Goal: Task Accomplishment & Management: Manage account settings

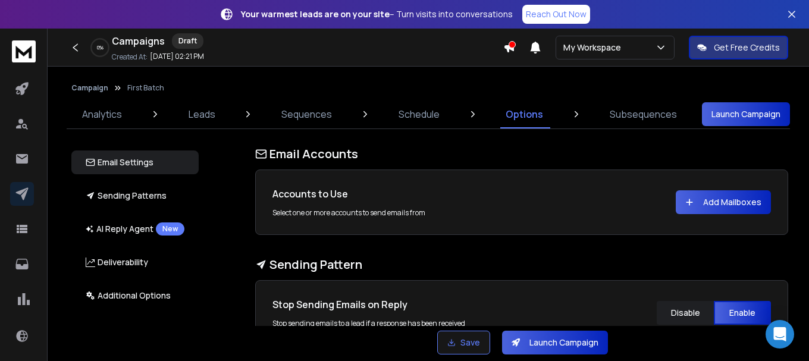
click at [692, 202] on button "Add Mailboxes" at bounding box center [723, 202] width 95 height 24
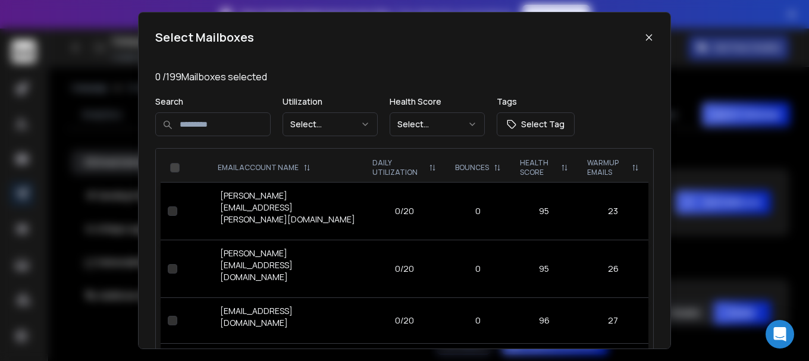
click at [200, 119] on input at bounding box center [212, 124] width 115 height 24
paste input "**********"
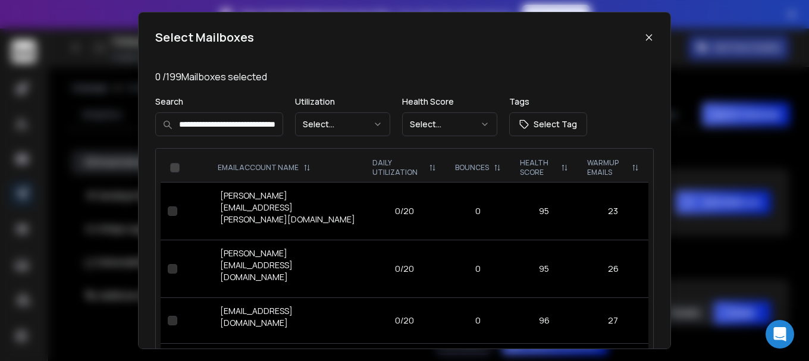
type input "**********"
click at [472, 118] on button "Select..." at bounding box center [449, 124] width 95 height 24
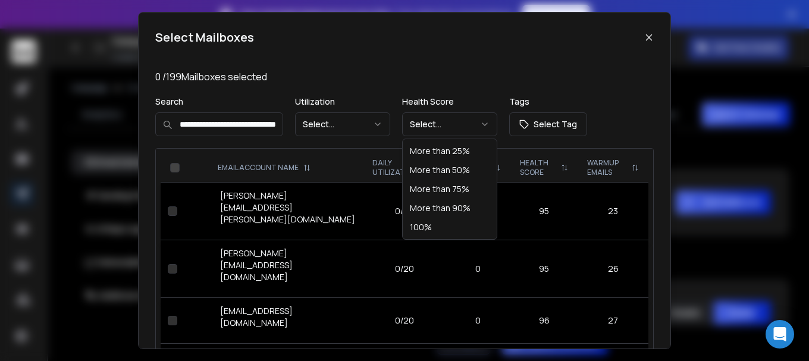
click at [468, 83] on p "0 / 199 Mailboxes selected" at bounding box center [404, 77] width 498 height 14
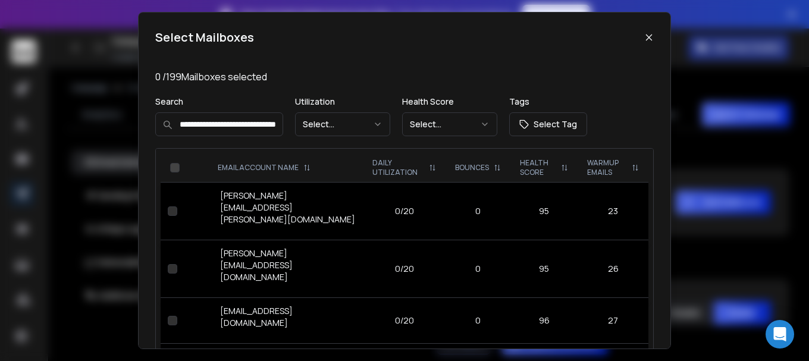
click at [212, 126] on input "**********" at bounding box center [219, 124] width 128 height 24
paste input "**********"
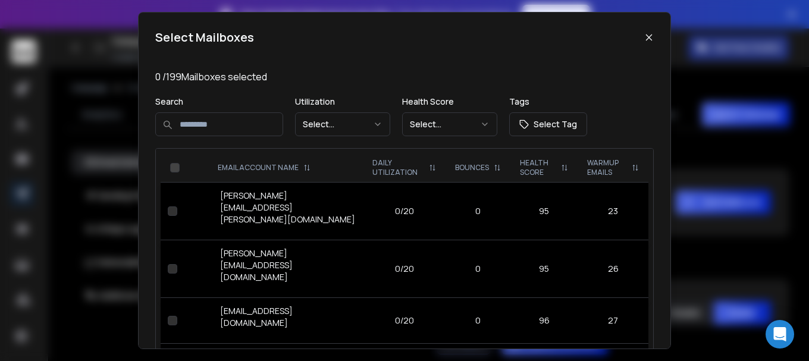
type input "**********"
click at [347, 128] on button "Select..." at bounding box center [342, 124] width 95 height 24
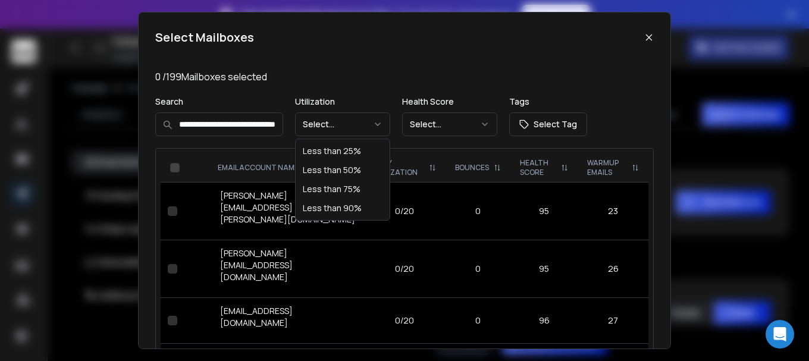
scroll to position [0, 0]
click at [370, 89] on div "**********" at bounding box center [404, 246] width 498 height 352
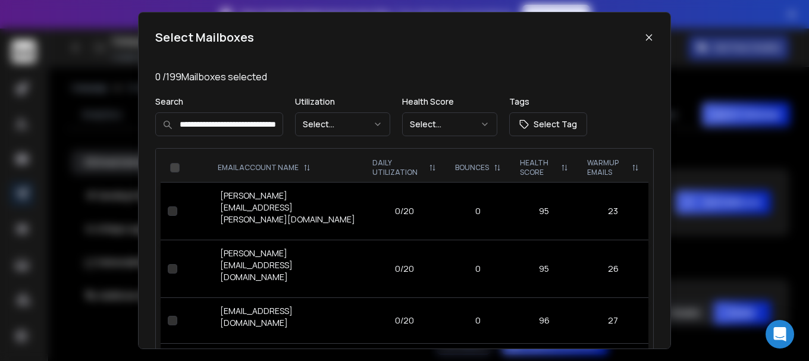
click at [222, 130] on input "**********" at bounding box center [219, 124] width 128 height 24
click at [652, 33] on icon at bounding box center [649, 38] width 10 height 10
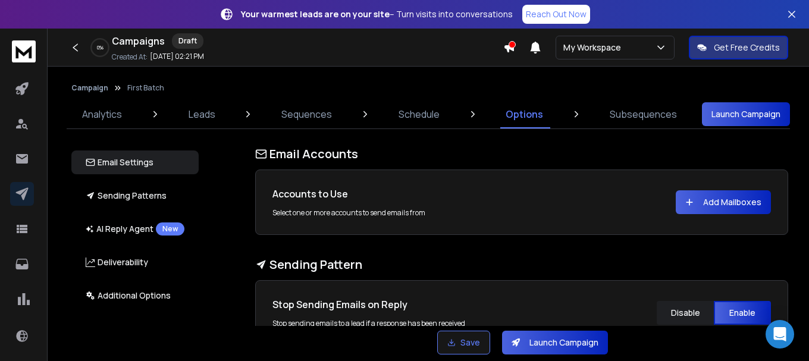
click at [708, 195] on button "Add Mailboxes" at bounding box center [723, 202] width 95 height 24
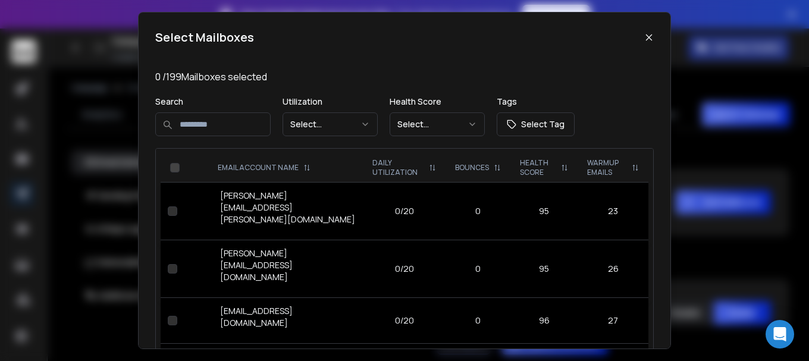
click at [214, 130] on input at bounding box center [212, 124] width 115 height 24
paste input "**********"
type input "**********"
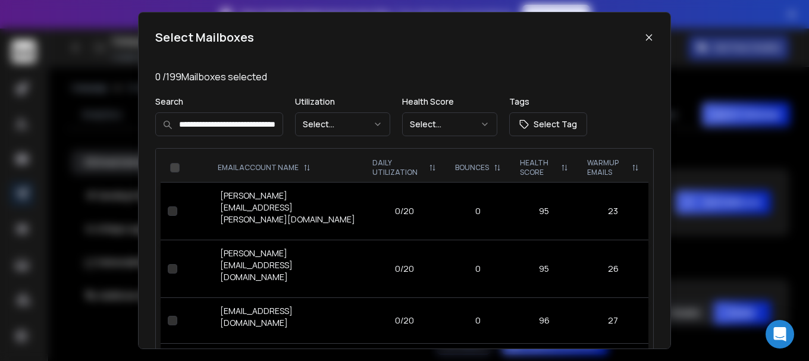
click at [193, 125] on input "**********" at bounding box center [219, 124] width 128 height 24
type input "*"
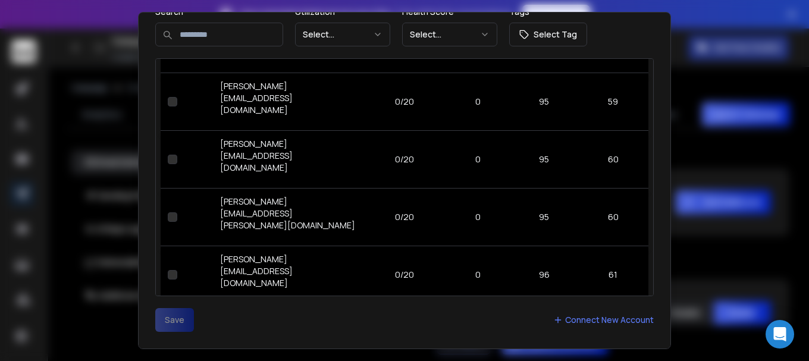
scroll to position [7495, 0]
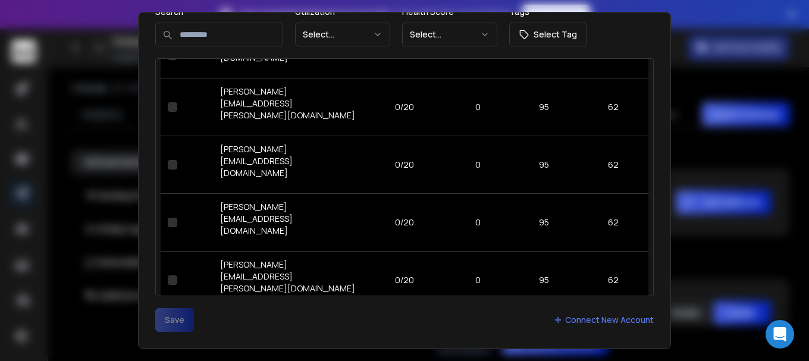
click at [218, 39] on input at bounding box center [219, 35] width 128 height 24
paste input "**********"
type input "**********"
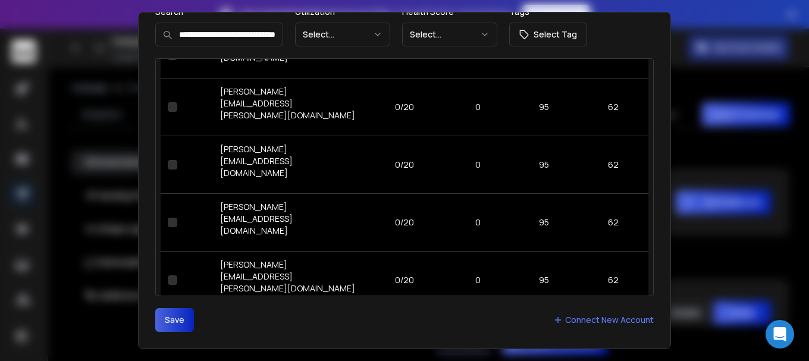
click at [218, 38] on input "**********" at bounding box center [219, 35] width 128 height 24
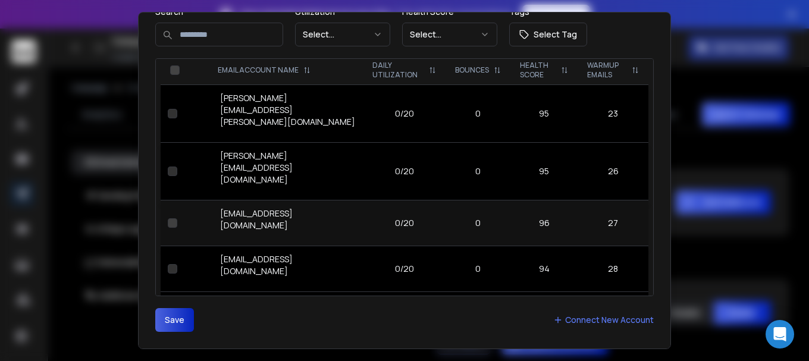
click at [175, 218] on button "button" at bounding box center [173, 223] width 10 height 10
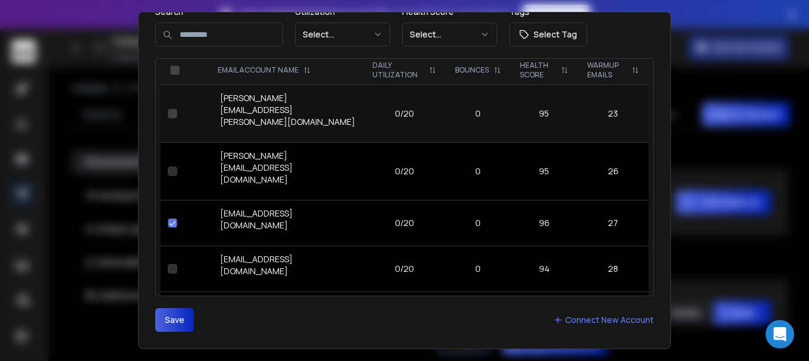
type button "on"
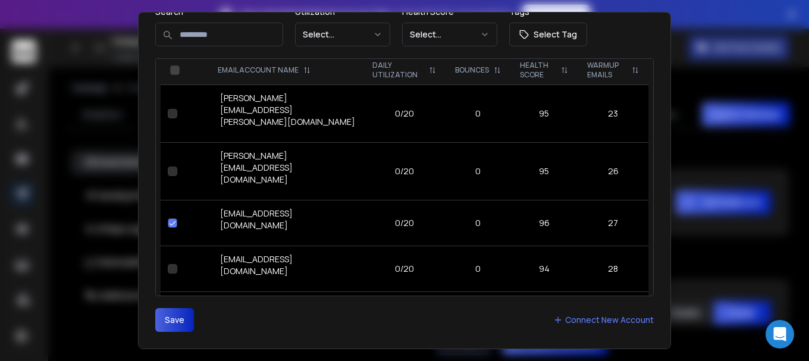
scroll to position [549, 0]
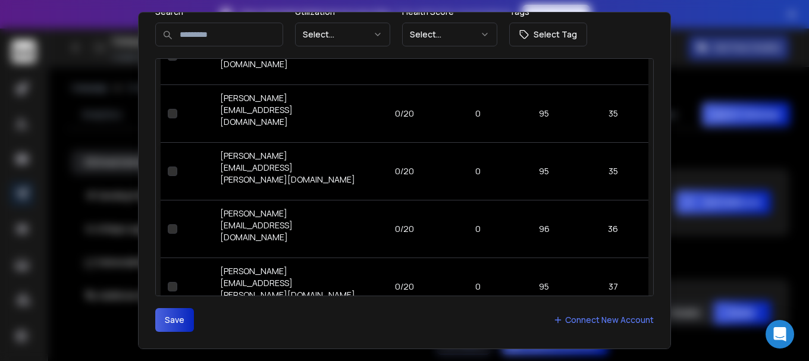
type button "on"
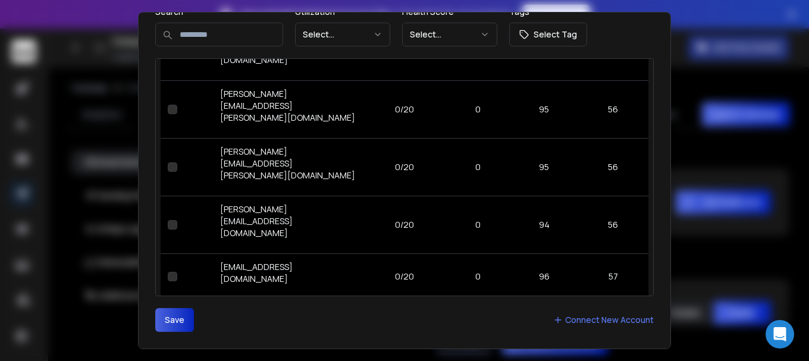
type button "on"
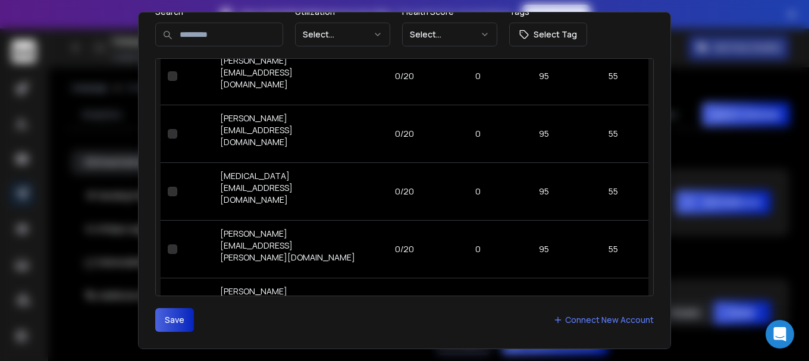
scroll to position [1941, 0]
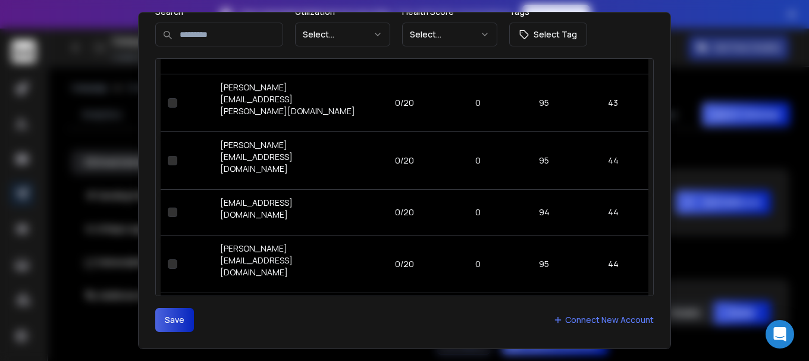
type button "on"
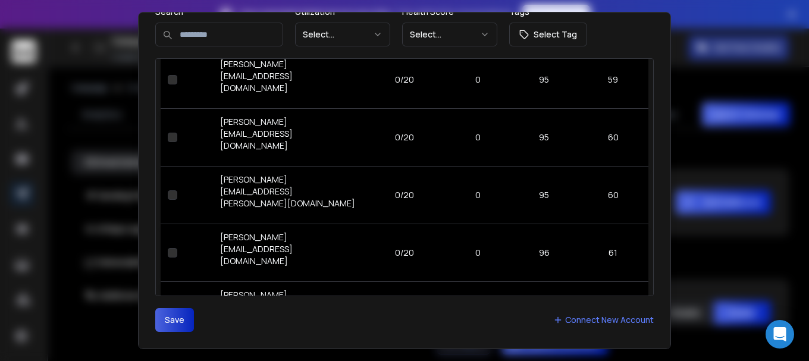
type button "on"
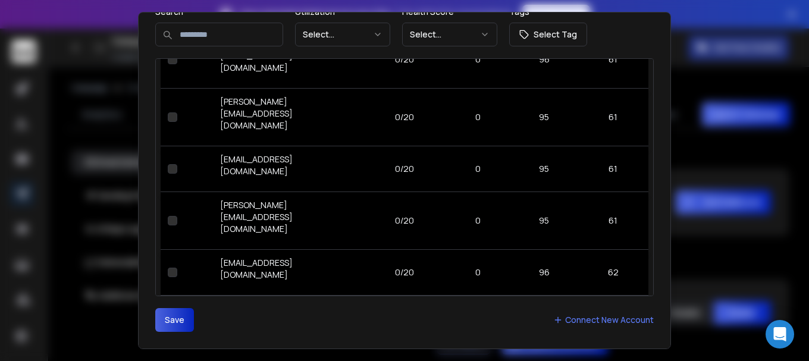
type button "on"
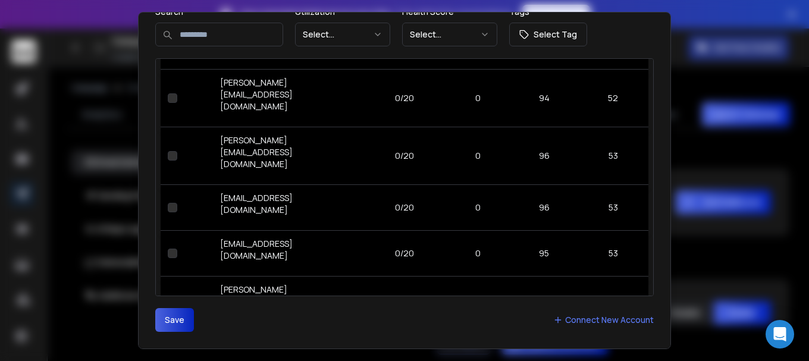
type button "on"
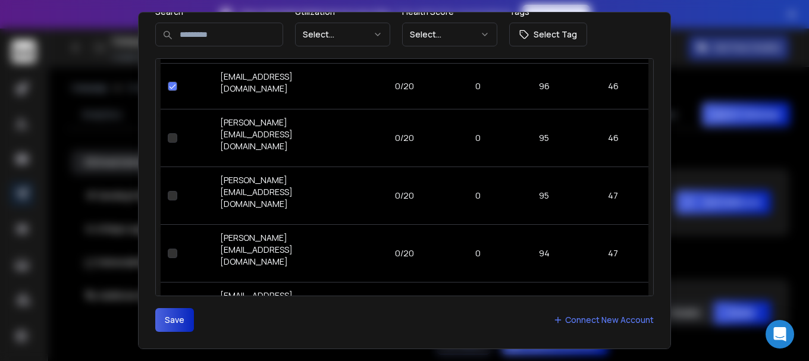
type button "on"
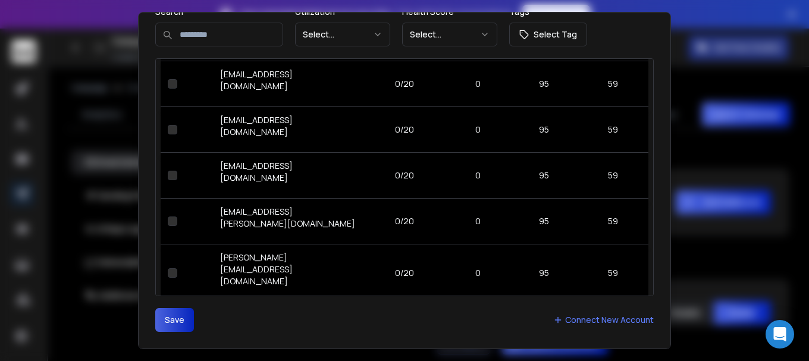
type button "on"
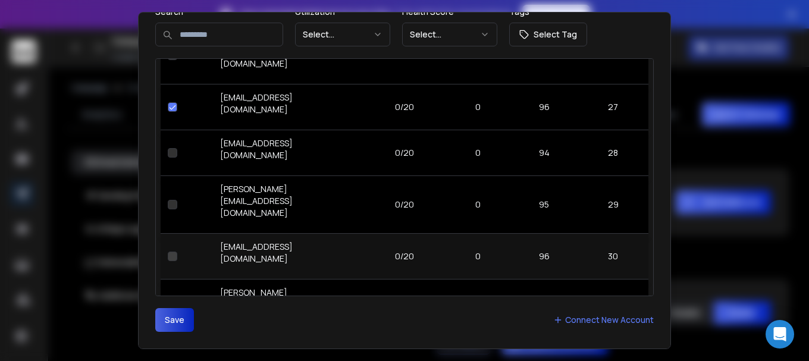
click at [172, 252] on button "button" at bounding box center [173, 257] width 10 height 10
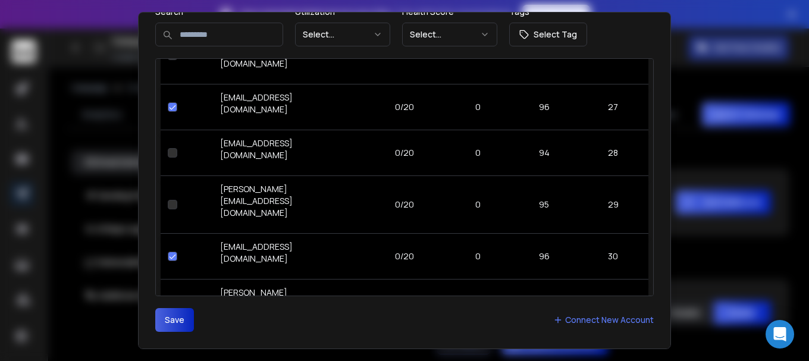
type button "on"
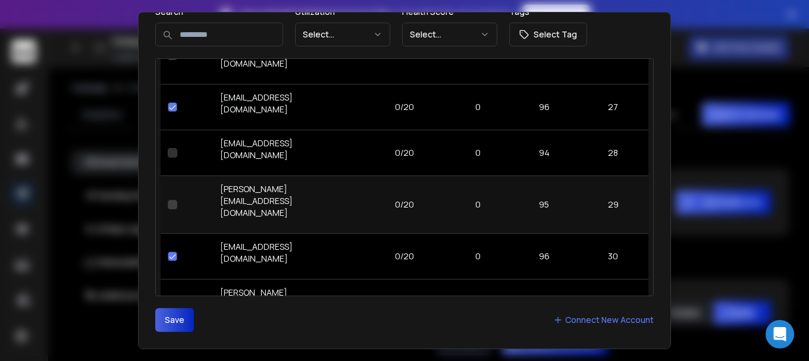
scroll to position [3178, 0]
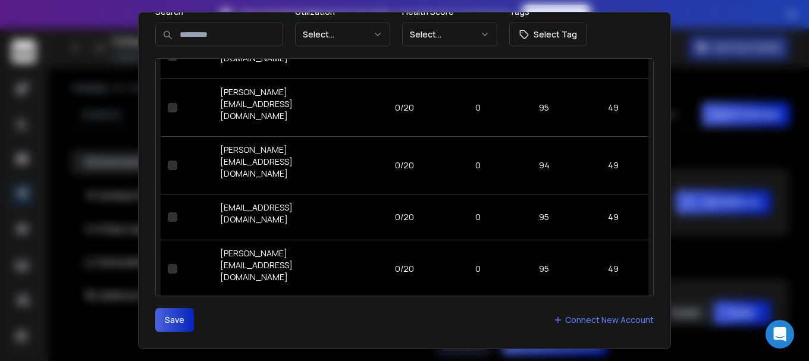
type button "on"
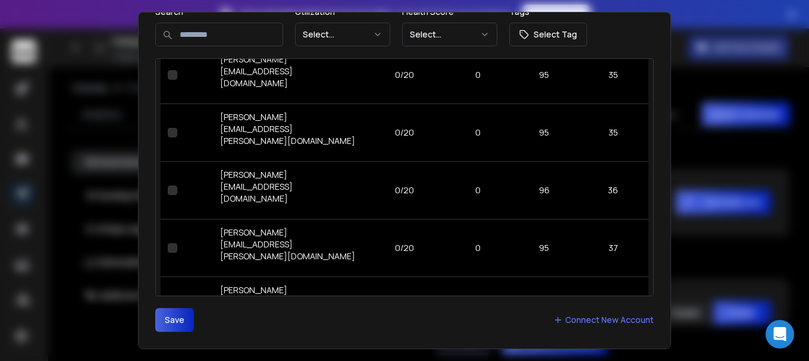
type button "on"
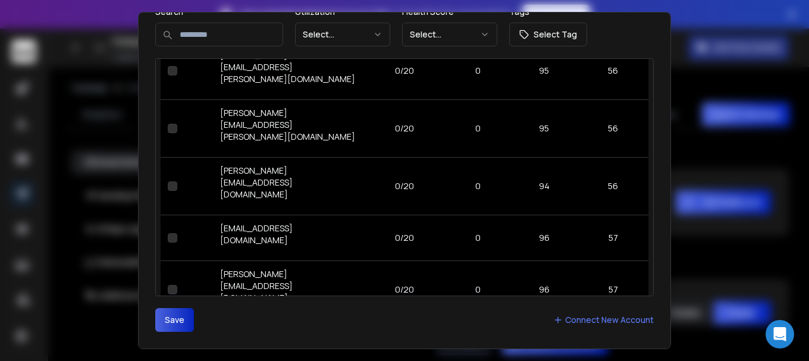
type button "on"
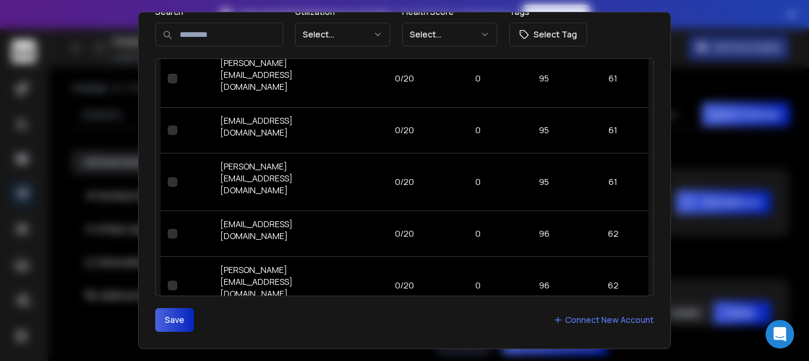
type button "on"
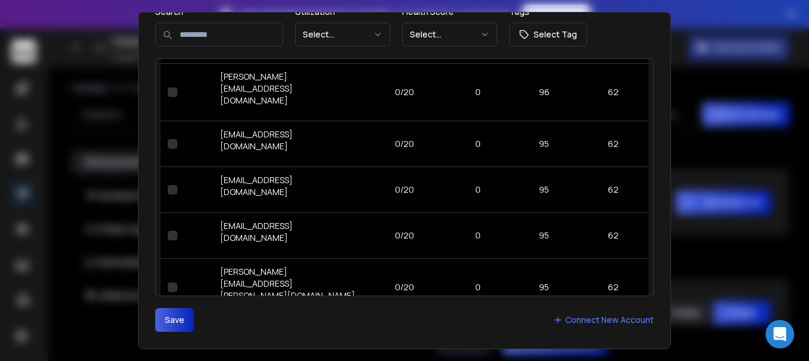
type button "on"
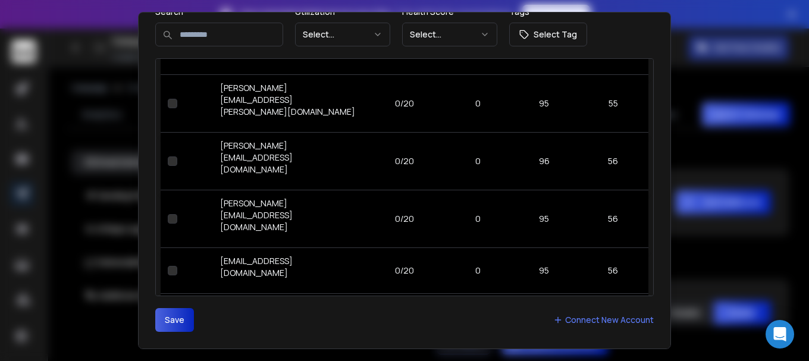
type button "on"
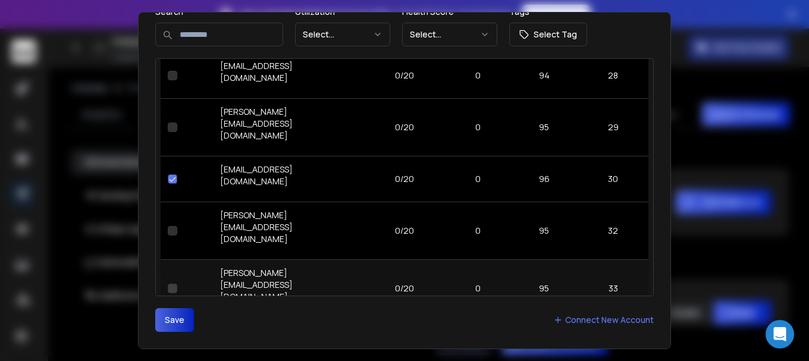
click at [177, 284] on button "button" at bounding box center [173, 289] width 10 height 10
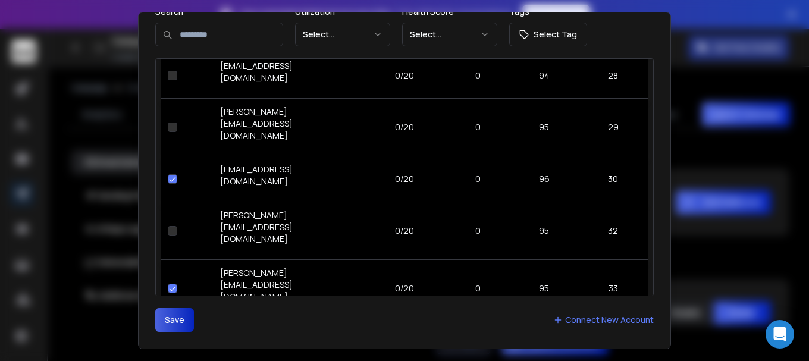
type button "on"
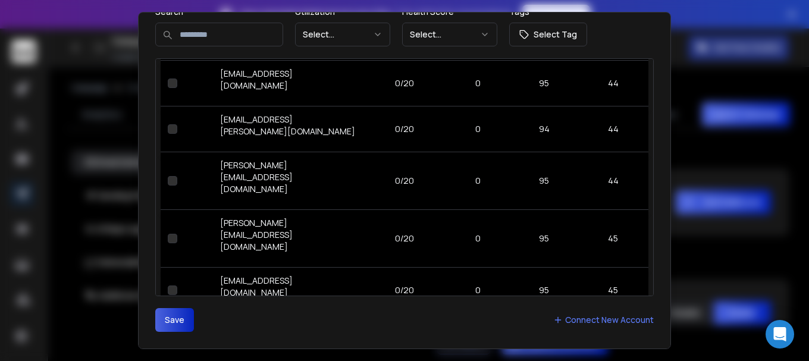
type button "on"
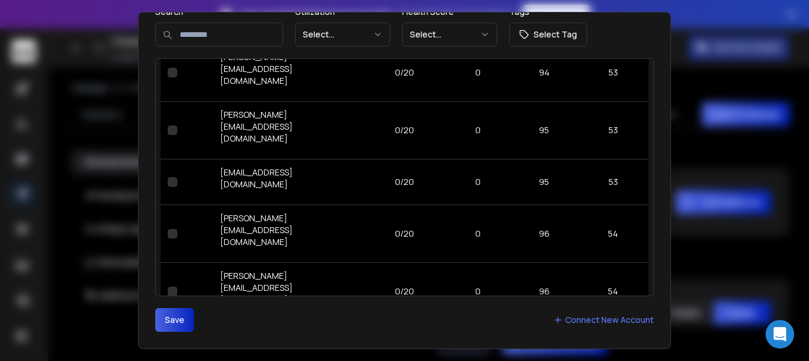
type button "on"
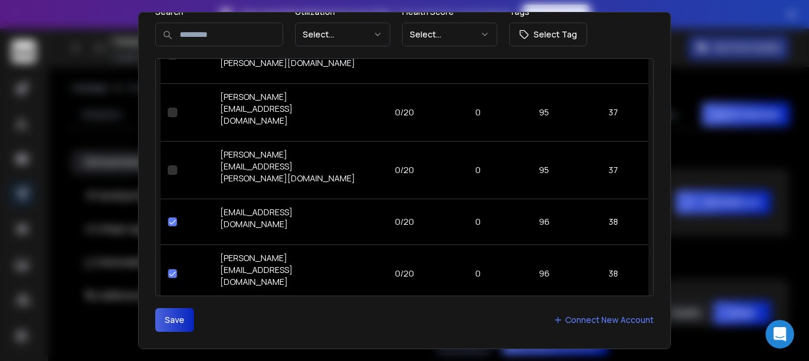
type button "on"
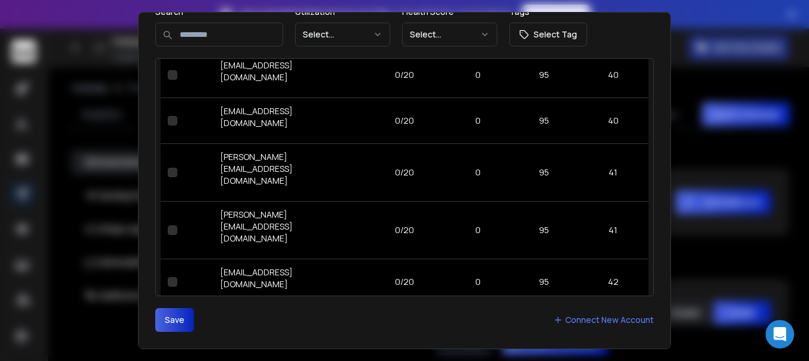
type button "on"
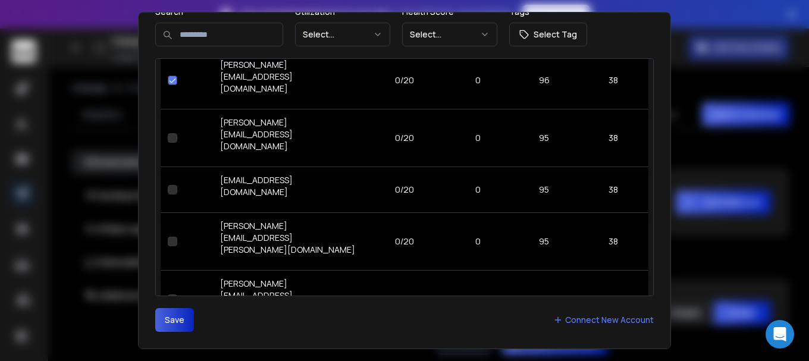
type button "on"
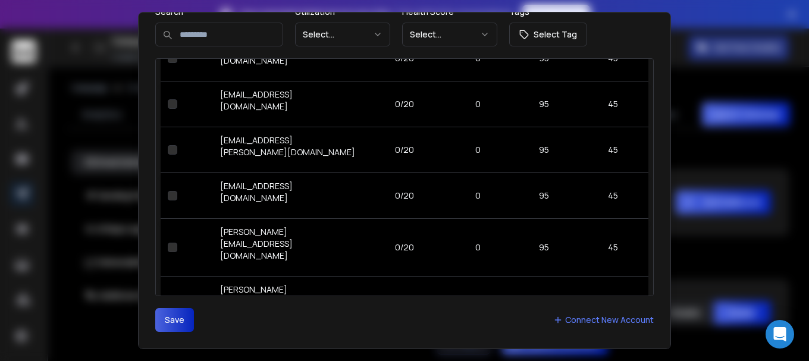
type button "on"
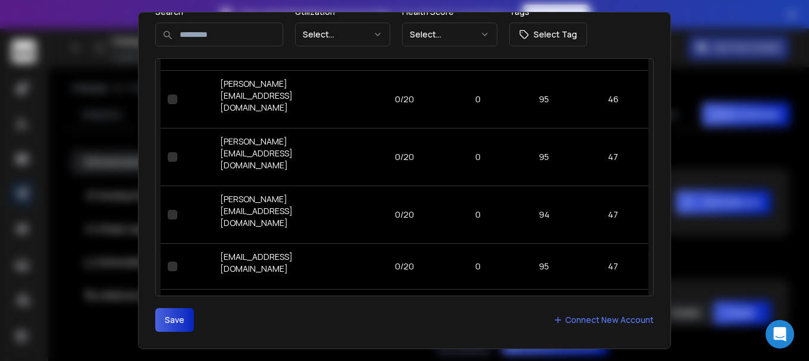
type button "on"
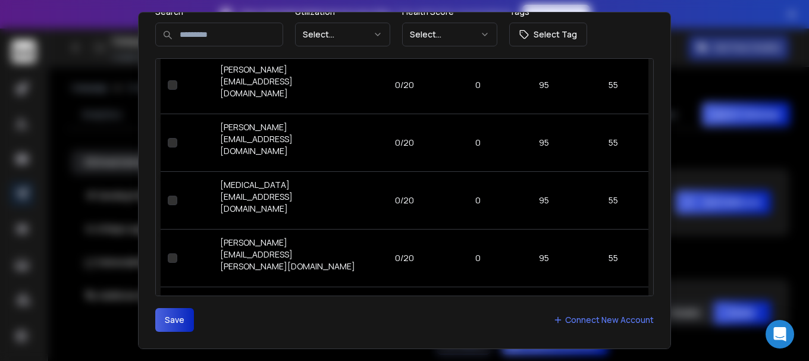
type button "on"
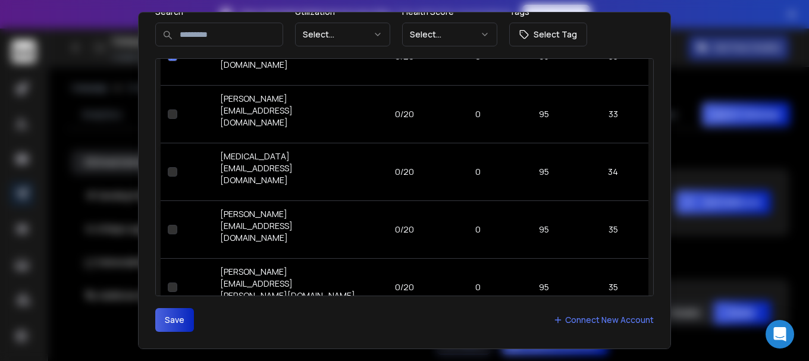
type button "on"
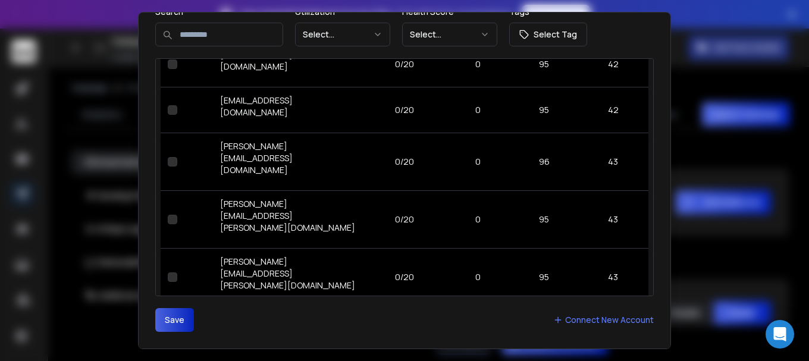
type button "on"
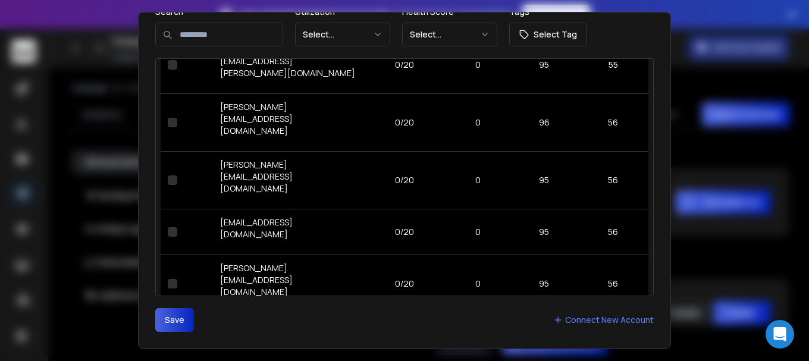
type button "on"
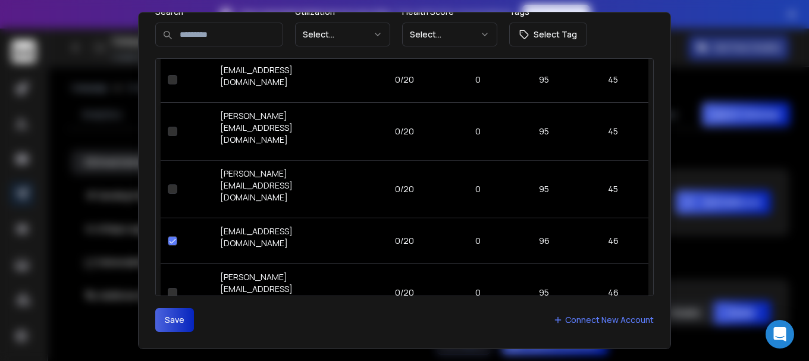
type button "on"
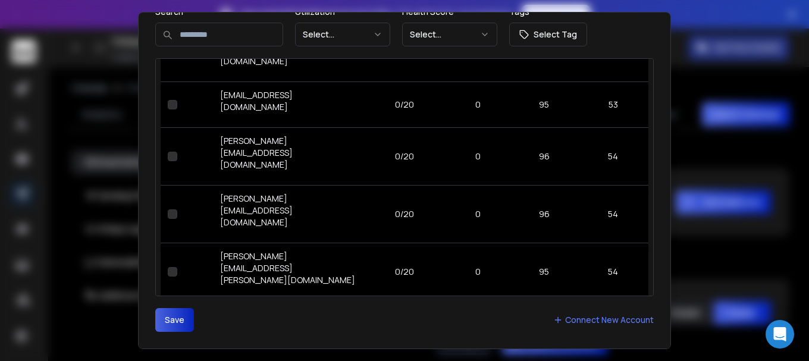
type button "on"
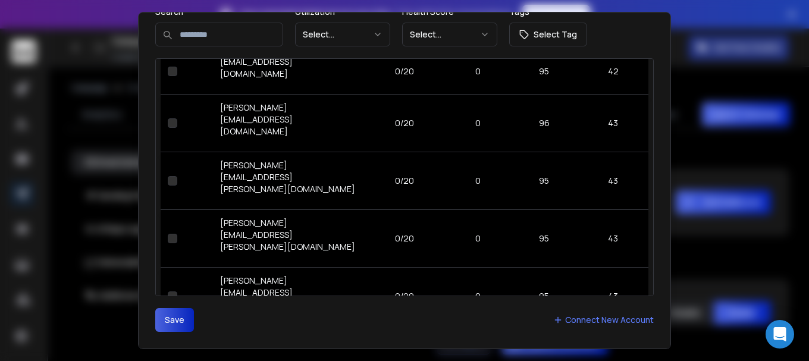
type button "on"
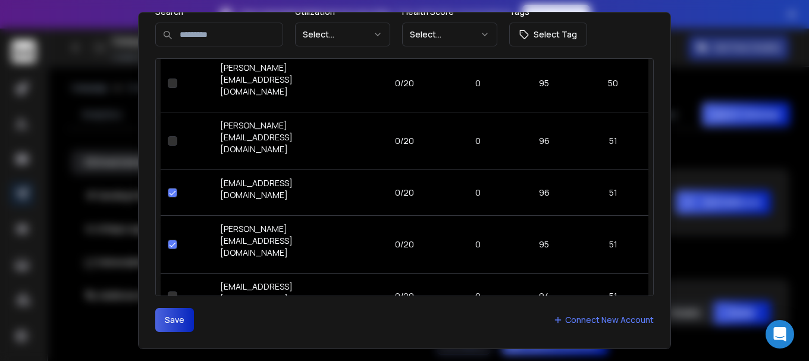
type button "on"
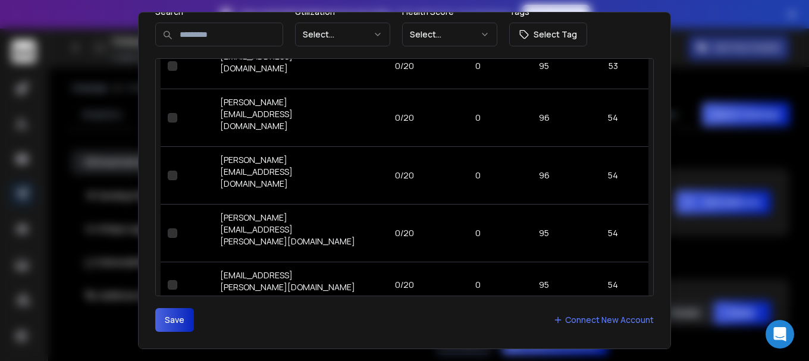
type button "on"
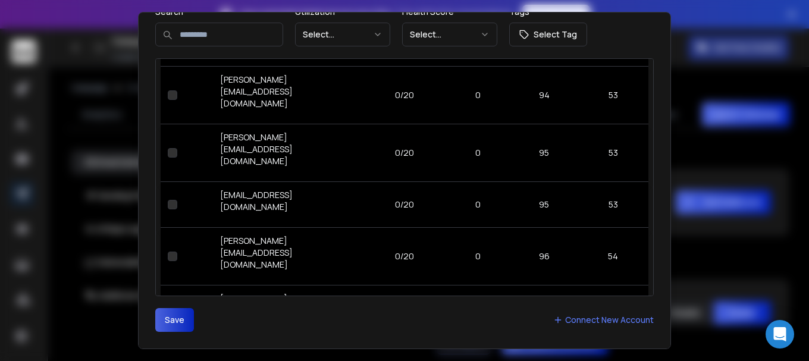
scroll to position [1052, 0]
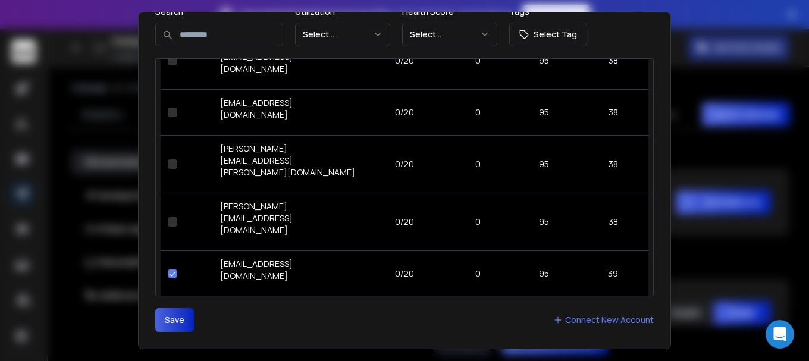
type button "on"
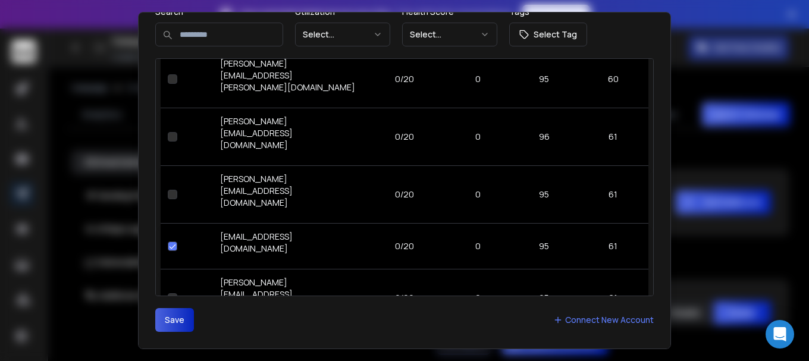
type button "on"
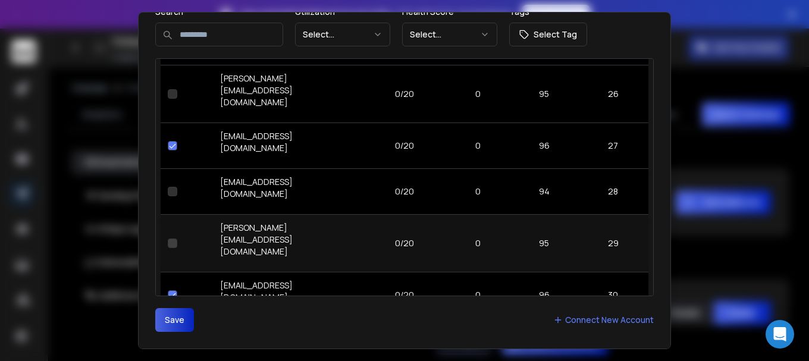
click at [175, 239] on button "button" at bounding box center [173, 244] width 10 height 10
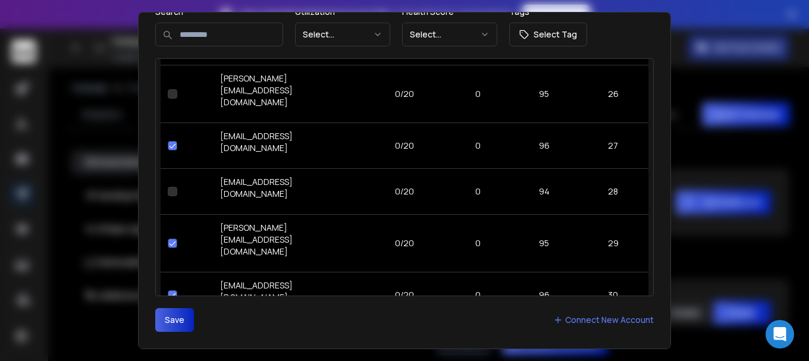
type button "on"
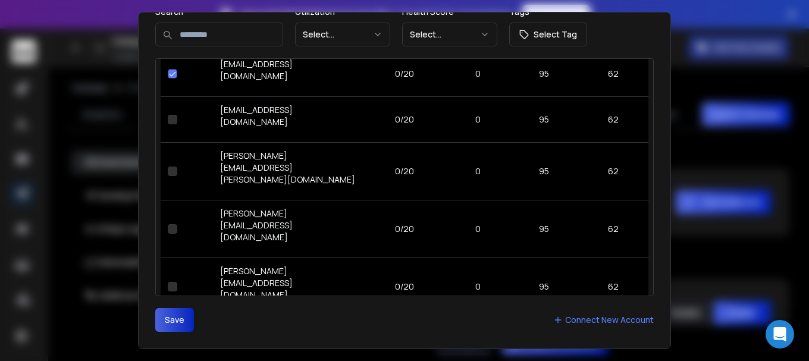
type button "on"
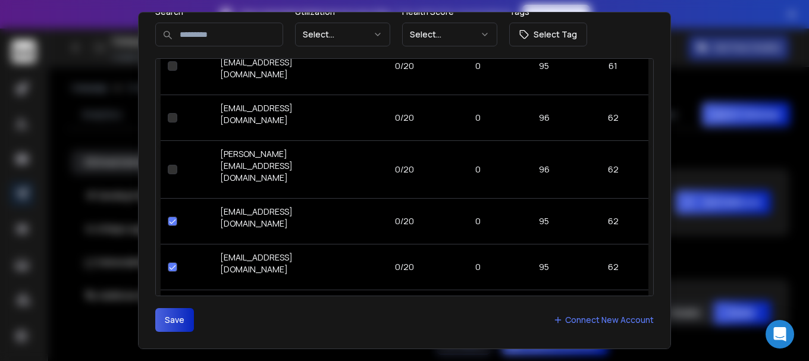
type button "on"
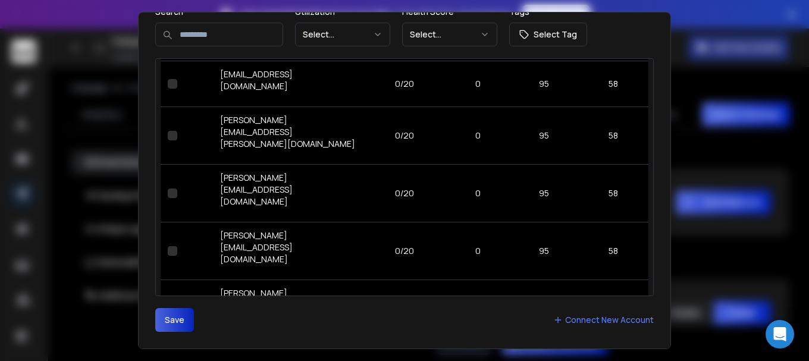
type button "on"
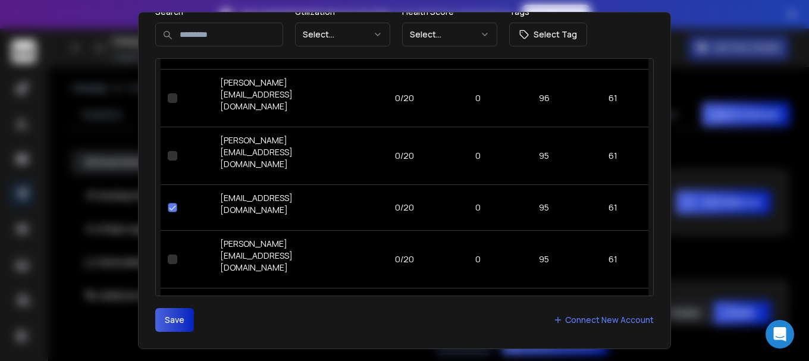
type button "on"
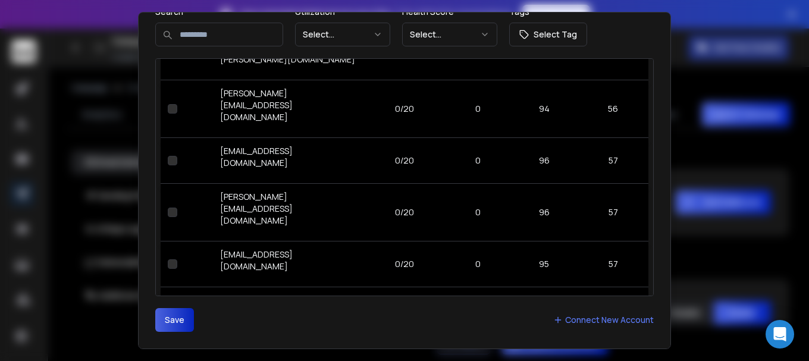
type button "on"
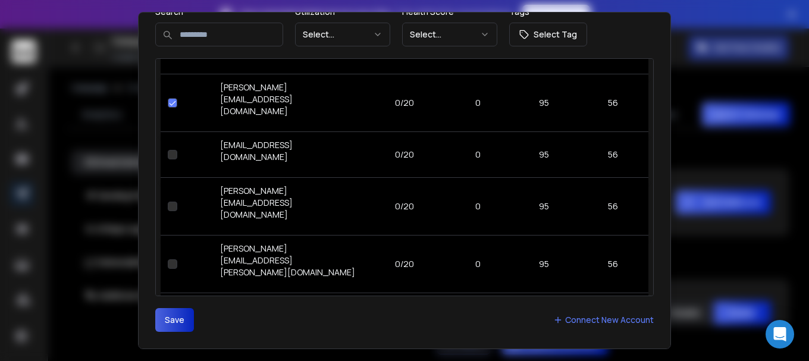
type button "on"
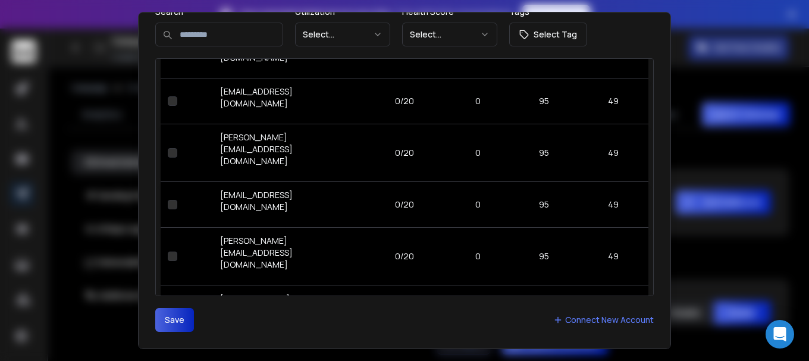
type button "on"
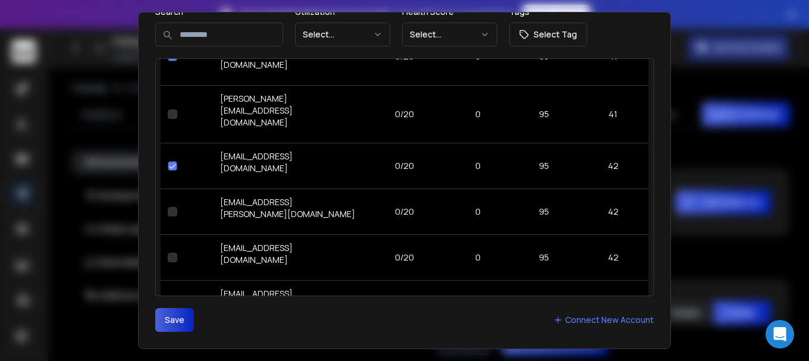
type button "on"
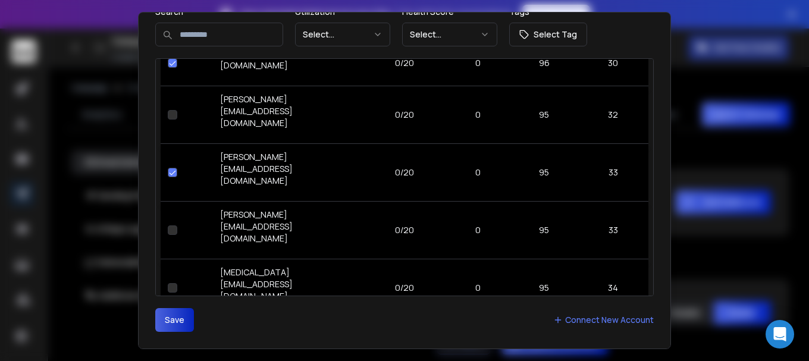
click at [170, 341] on button "button" at bounding box center [173, 346] width 10 height 10
type button "on"
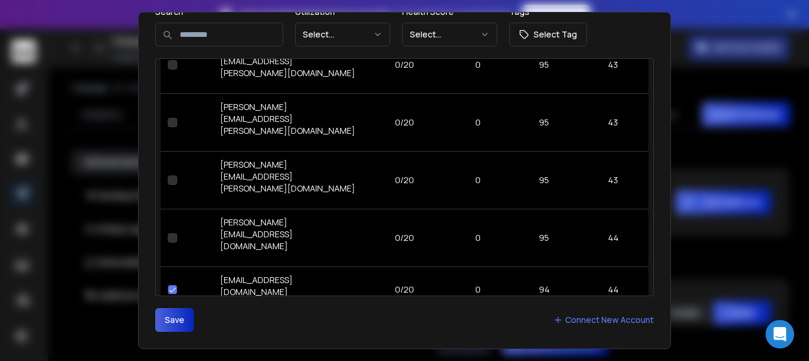
type button "on"
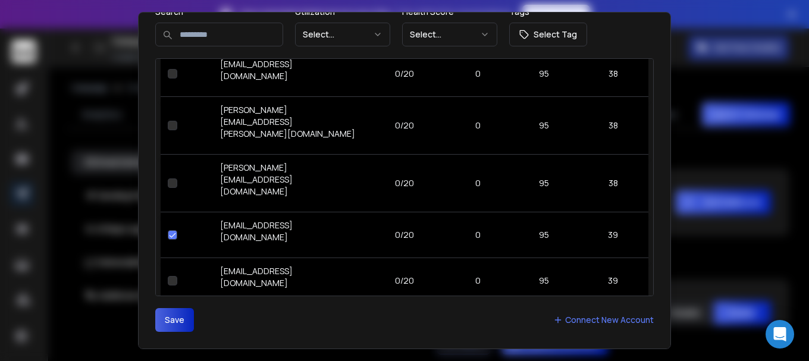
type button "on"
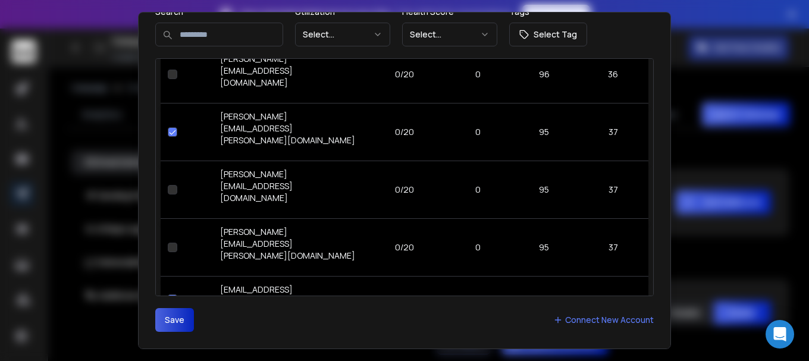
type button "on"
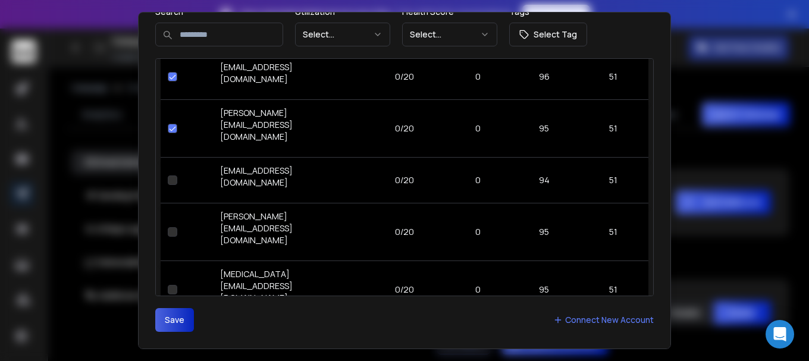
type button "on"
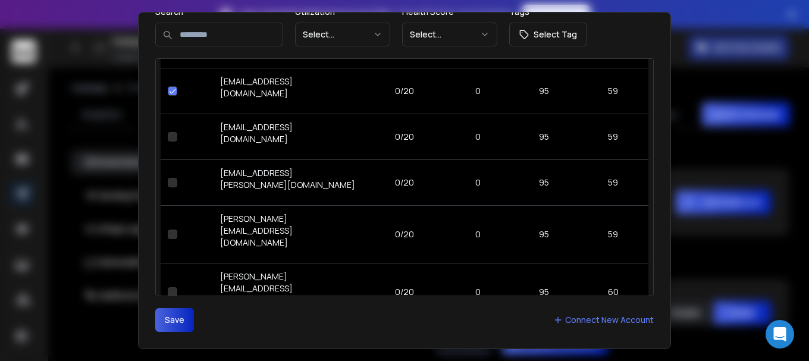
type button "on"
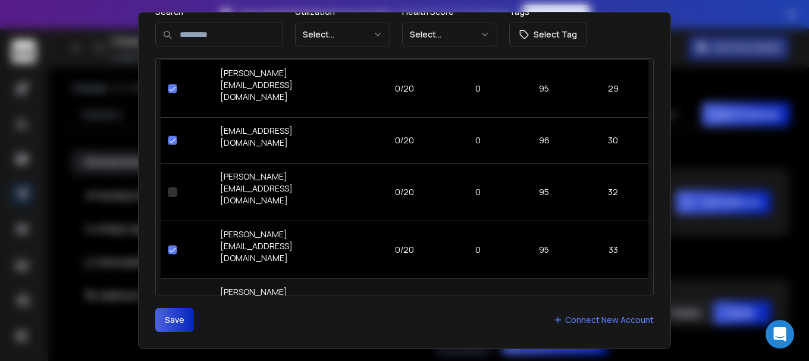
click at [173, 303] on button "button" at bounding box center [173, 308] width 10 height 10
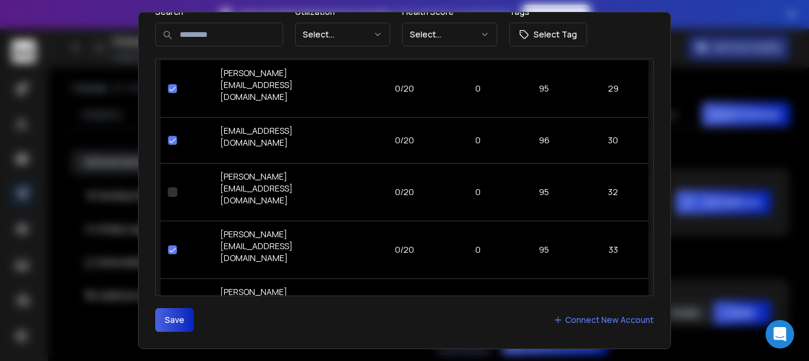
type button "on"
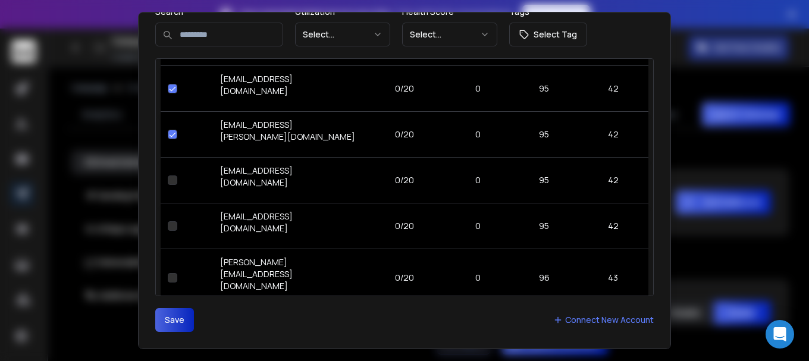
type button "on"
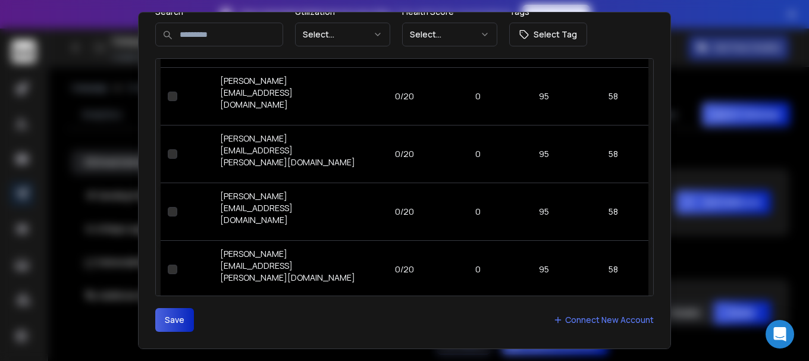
type button "on"
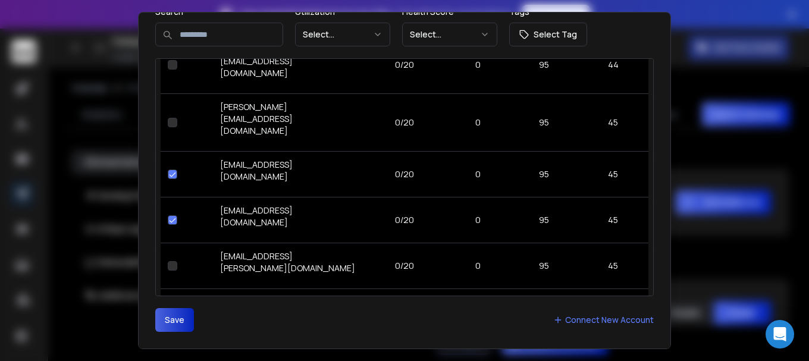
type button "on"
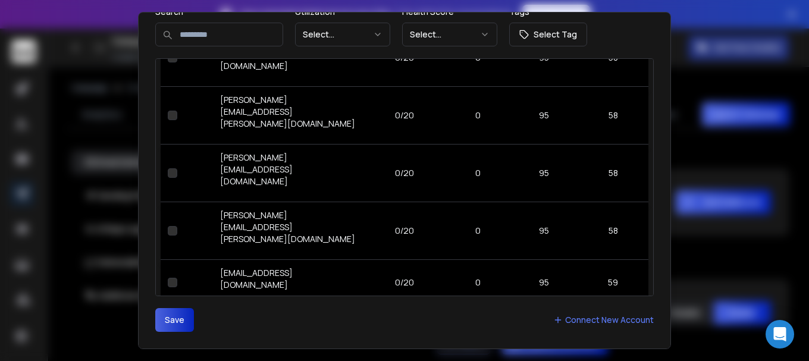
type button "on"
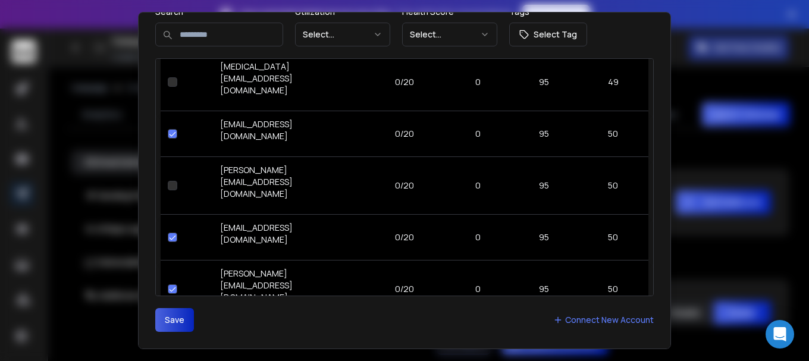
type button "on"
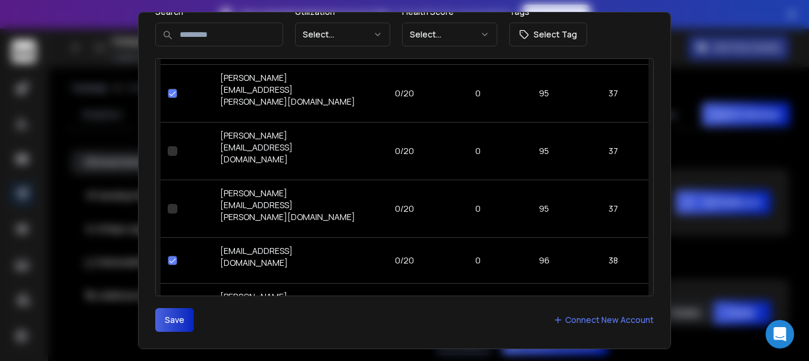
type button "on"
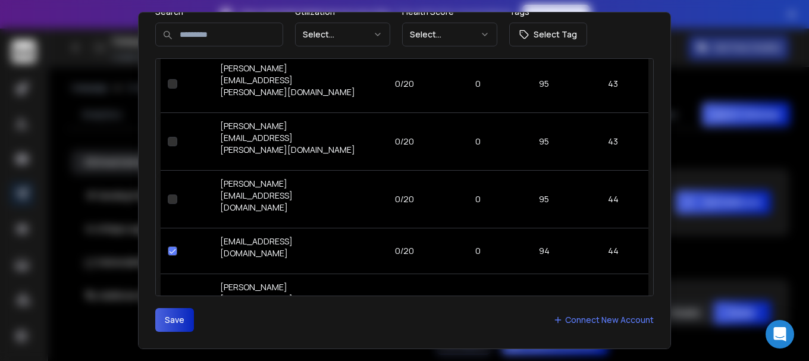
type button "on"
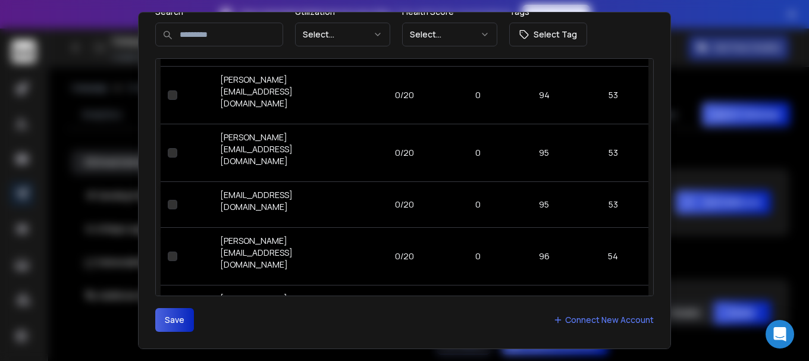
scroll to position [4600, 0]
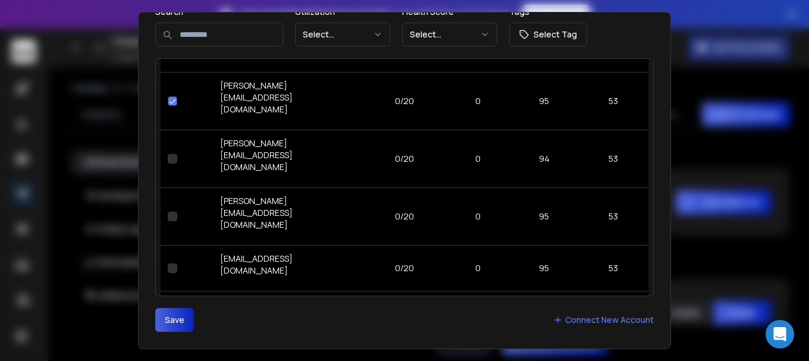
type button "on"
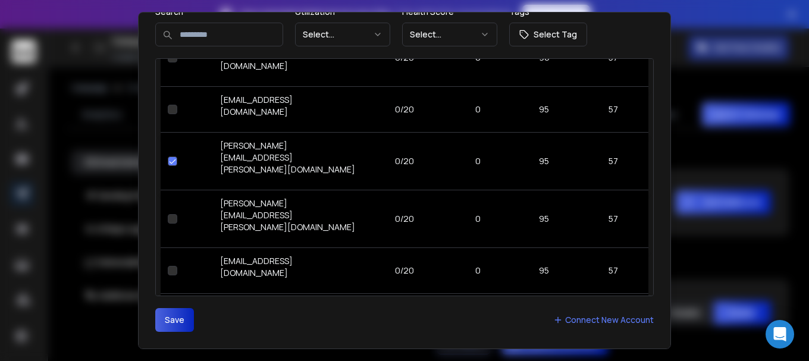
type button "on"
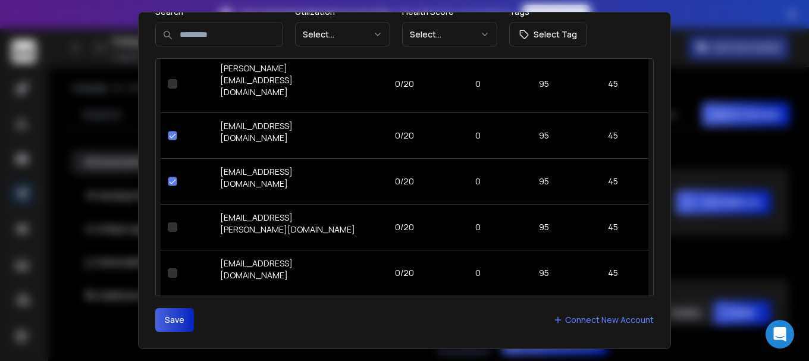
type button "on"
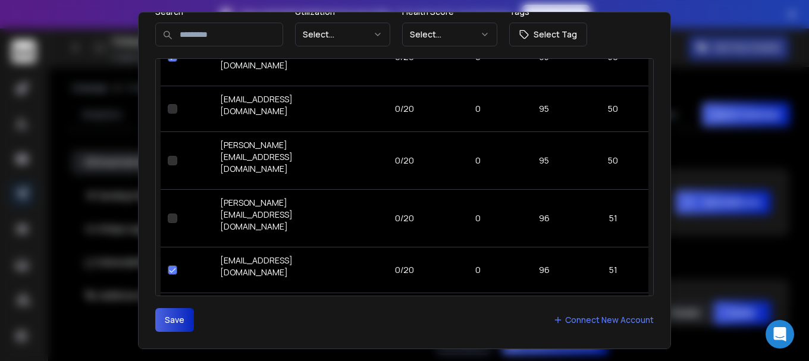
type button "on"
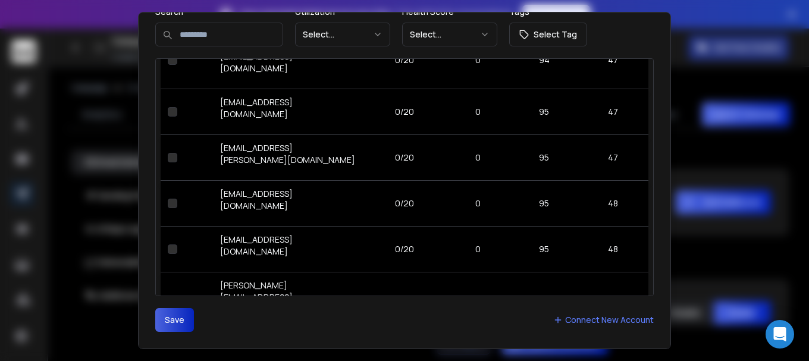
type button "on"
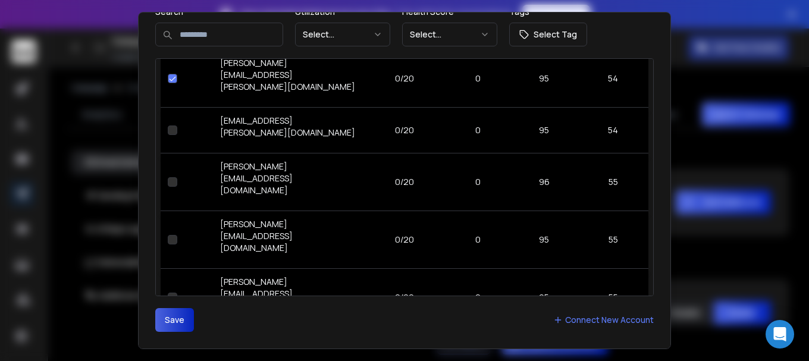
type button "on"
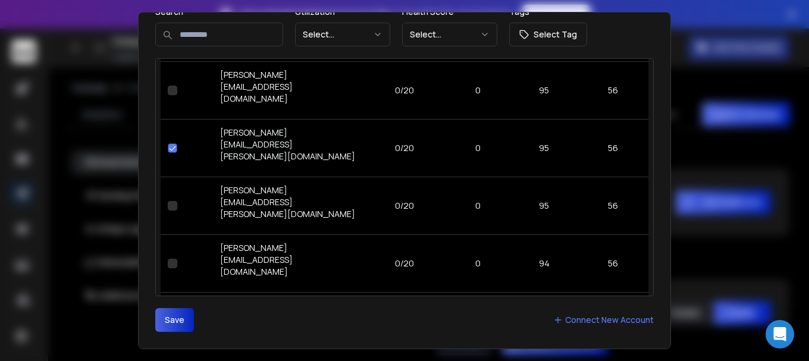
type button "on"
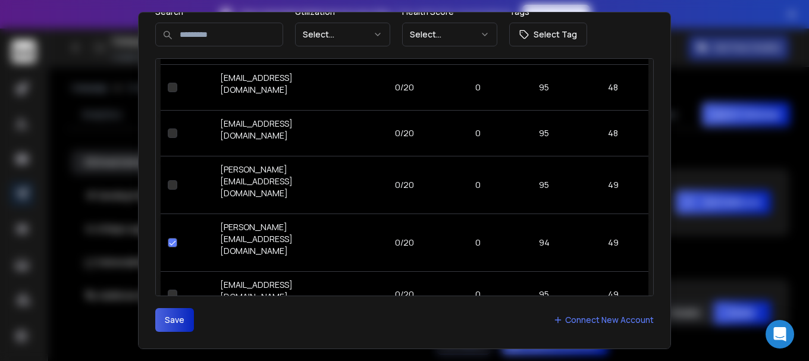
type button "on"
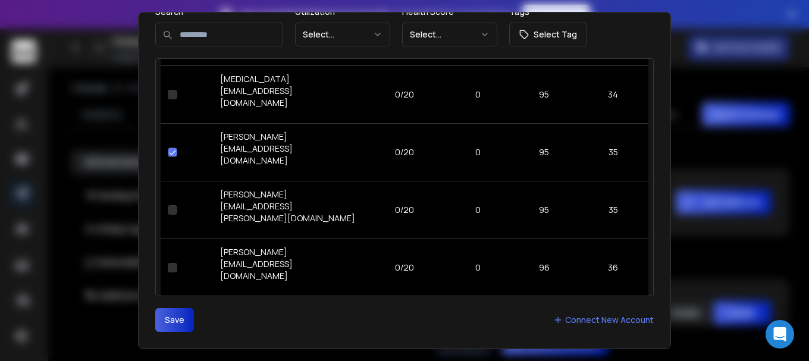
type button "on"
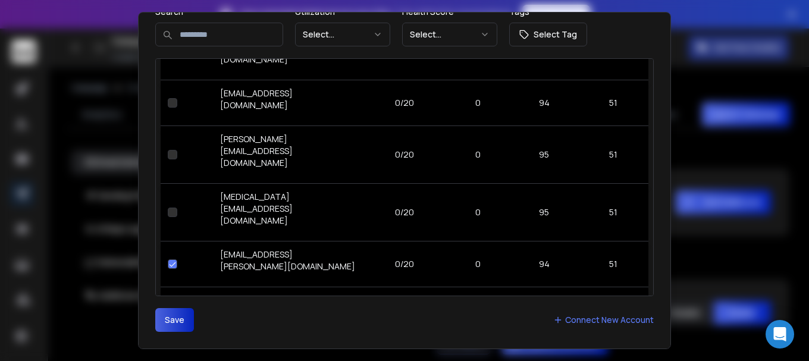
type button "on"
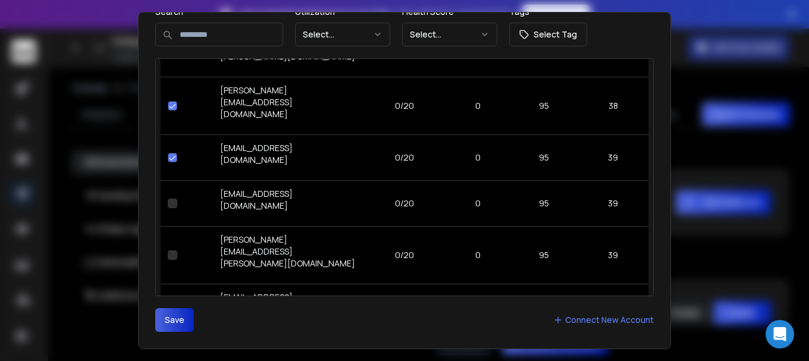
type button "on"
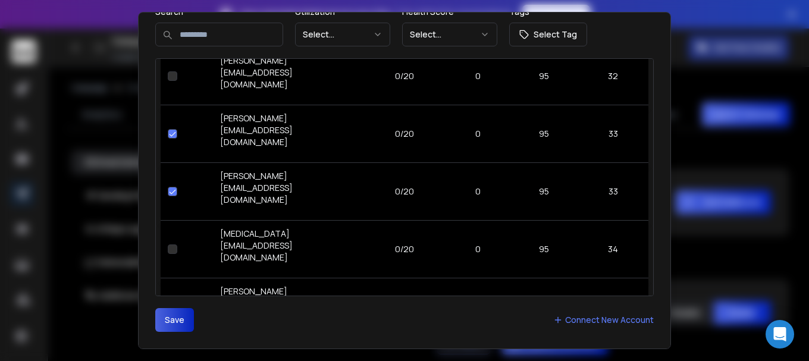
click at [174, 360] on button "button" at bounding box center [173, 365] width 10 height 10
type button "on"
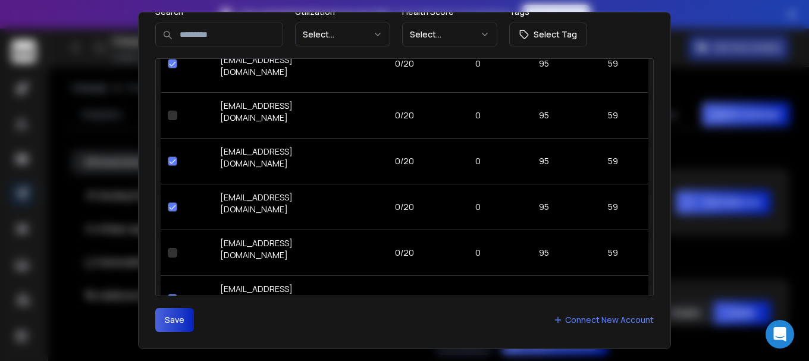
type button "on"
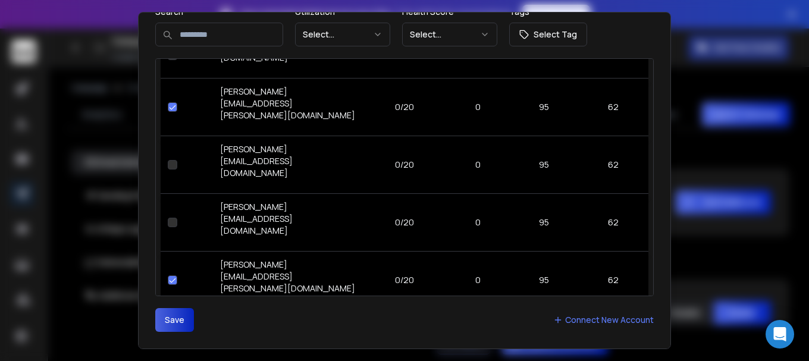
click at [171, 325] on button "Save" at bounding box center [174, 320] width 39 height 24
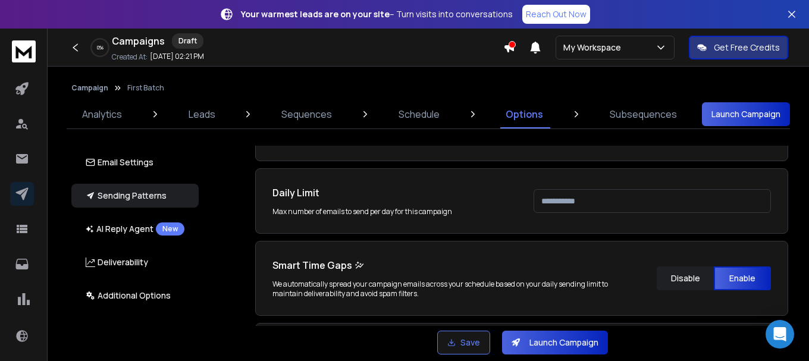
scroll to position [560, 0]
click at [562, 203] on input "***" at bounding box center [652, 201] width 237 height 24
click at [561, 191] on input "***" at bounding box center [652, 201] width 237 height 24
click at [544, 199] on input "***" at bounding box center [652, 201] width 237 height 24
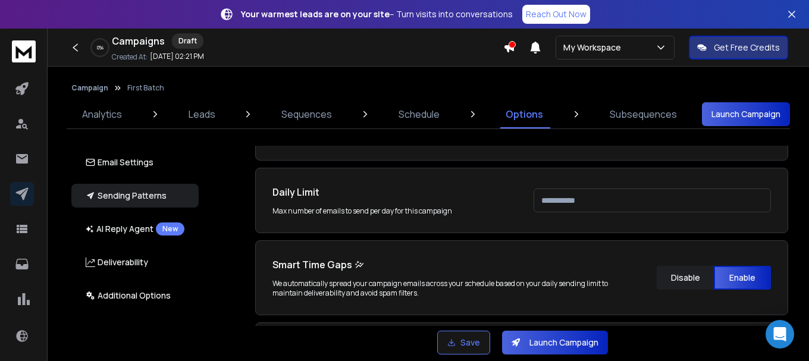
click at [544, 199] on input "***" at bounding box center [652, 201] width 237 height 24
click at [544, 204] on input "****" at bounding box center [652, 201] width 237 height 24
type input "****"
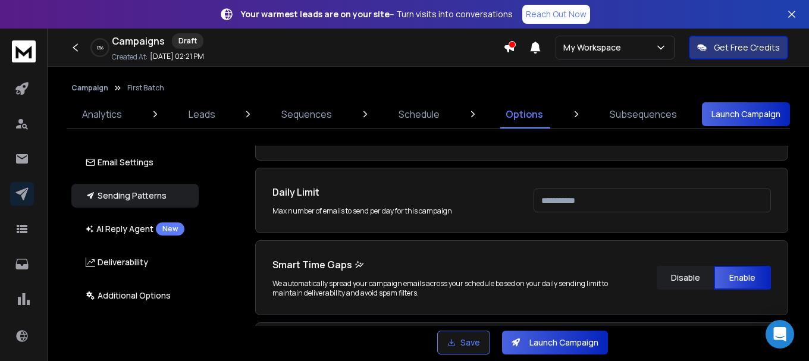
click at [600, 224] on div "Daily Limit Max number of emails to send per day for this campaign ****" at bounding box center [521, 200] width 533 height 65
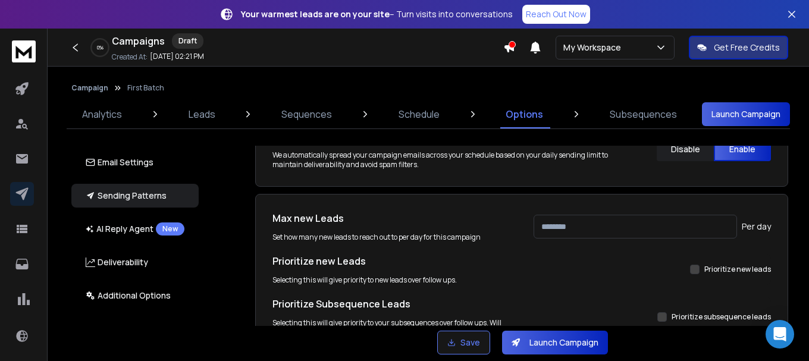
scroll to position [694, 0]
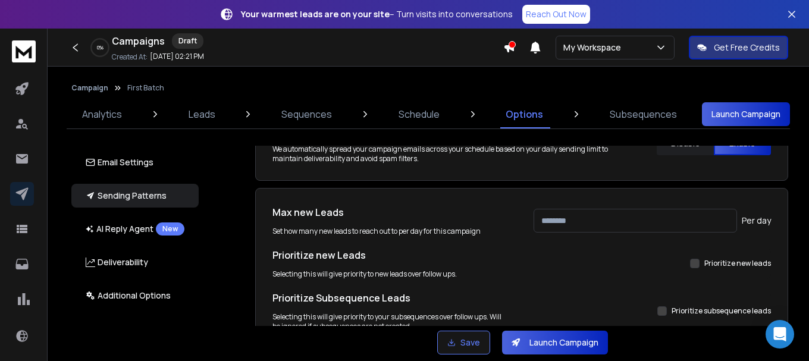
click at [539, 223] on input "***" at bounding box center [635, 221] width 203 height 24
type input "****"
click at [563, 253] on div "Prioritize new leads" at bounding box center [652, 264] width 237 height 24
click at [690, 261] on button "Prioritize new leads" at bounding box center [695, 264] width 10 height 10
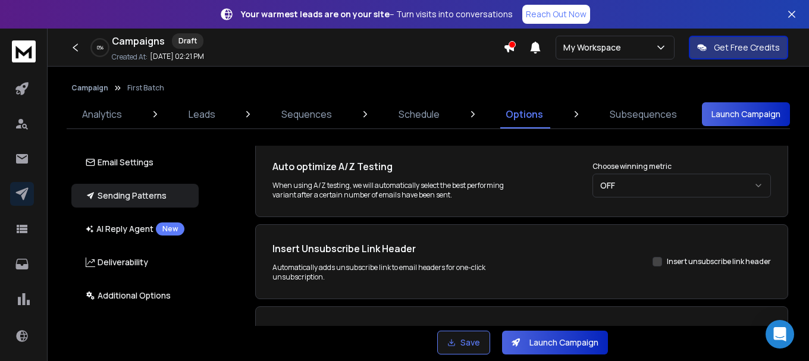
scroll to position [930, 0]
click at [729, 182] on button "OFF" at bounding box center [681, 185] width 178 height 24
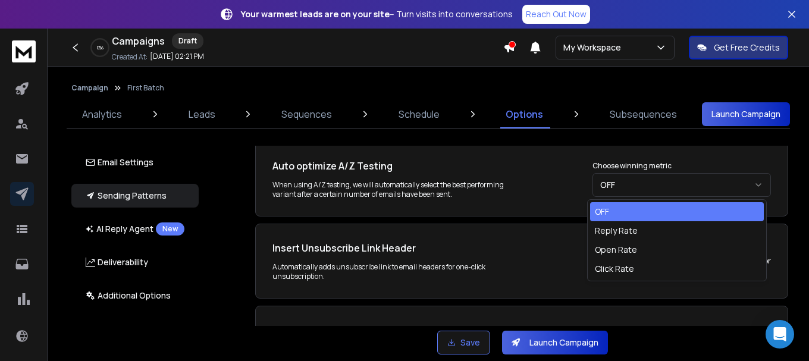
click at [557, 213] on div "**********" at bounding box center [521, 179] width 533 height 75
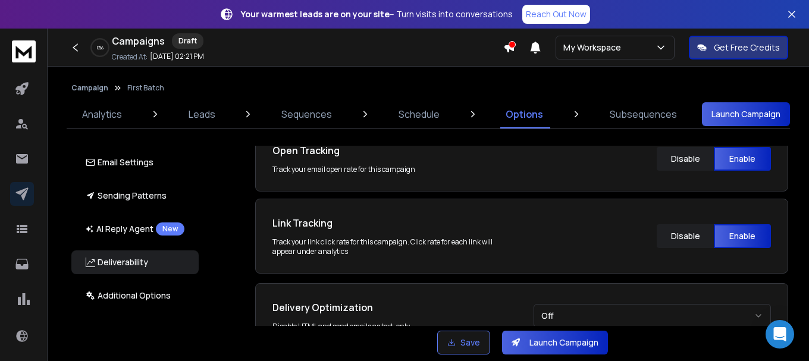
scroll to position [1374, 0]
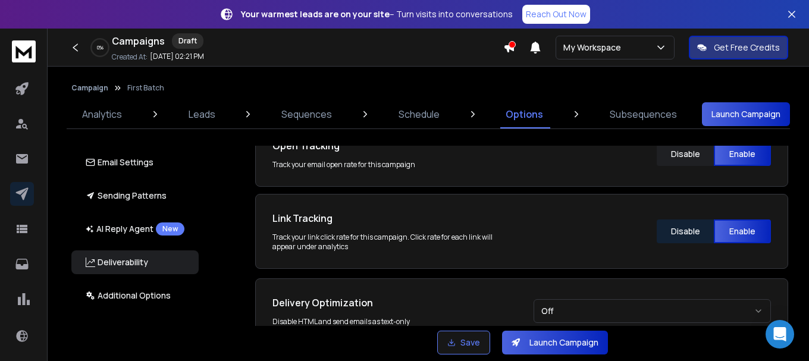
click at [685, 231] on button "Disable" at bounding box center [685, 231] width 57 height 24
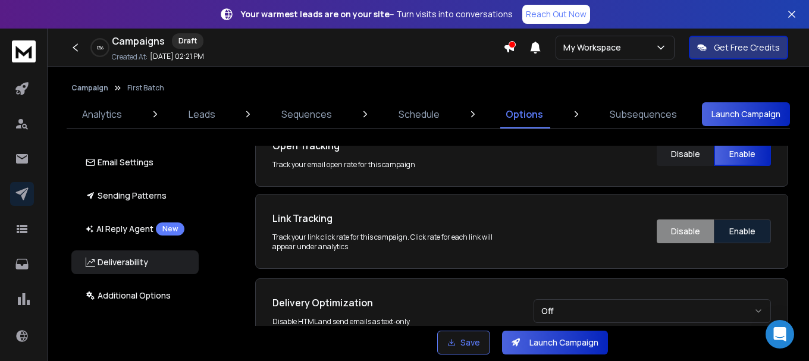
click at [749, 236] on button "Enable" at bounding box center [742, 231] width 57 height 24
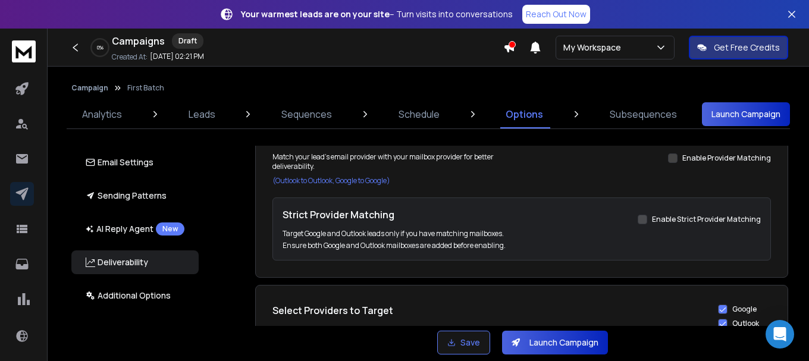
scroll to position [1633, 0]
click at [237, 268] on div "Email Accounts Accounts to Use Select one or more accounts to send emails from …" at bounding box center [529, 236] width 622 height 180
click at [237, 266] on div "Email Accounts Accounts to Use Select one or more accounts to send emails from …" at bounding box center [529, 236] width 622 height 180
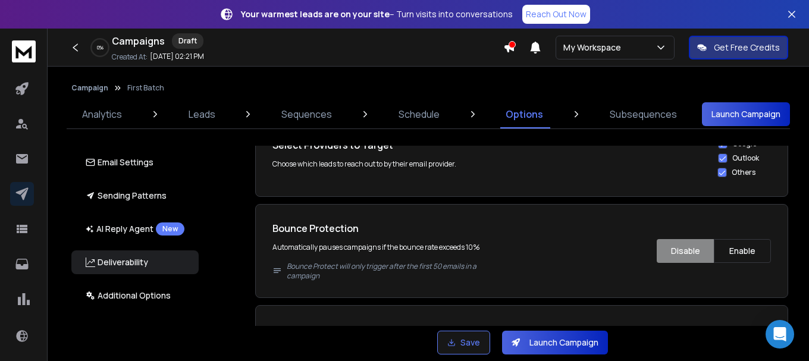
scroll to position [1804, 0]
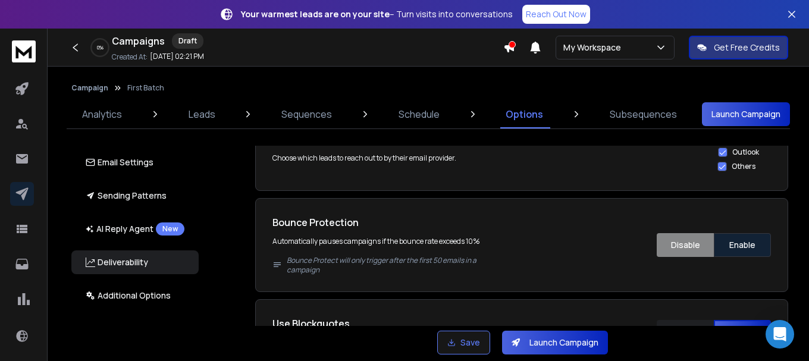
click at [732, 248] on button "Enable" at bounding box center [742, 245] width 57 height 24
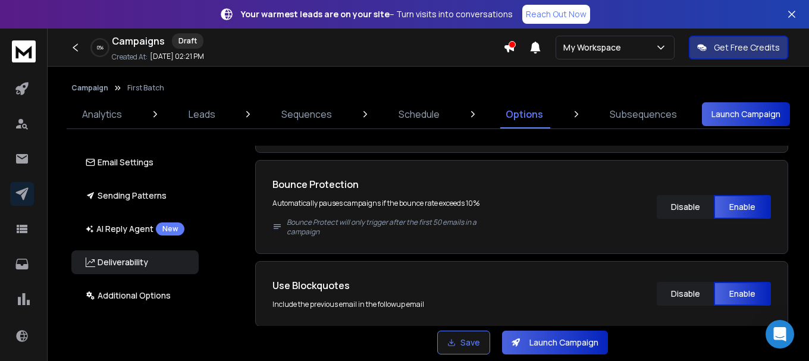
scroll to position [1841, 0]
click at [673, 204] on button "Disable" at bounding box center [685, 208] width 57 height 24
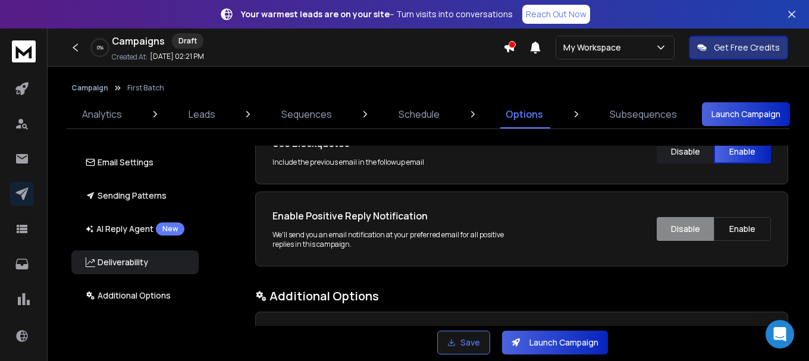
scroll to position [1985, 0]
click at [758, 230] on button "Enable" at bounding box center [742, 229] width 57 height 24
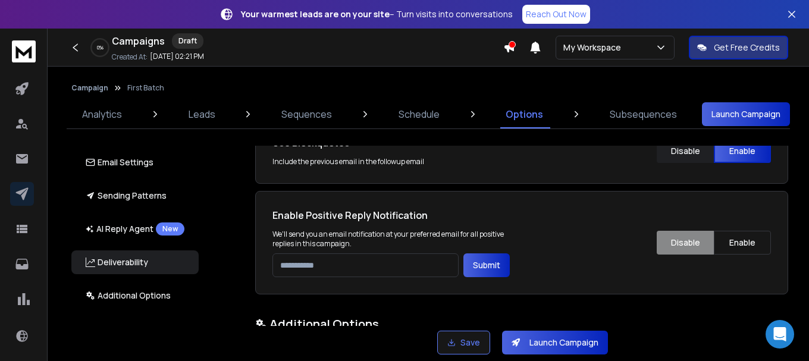
click at [324, 269] on input "email" at bounding box center [365, 265] width 186 height 24
click at [228, 265] on div "Email Accounts Accounts to Use Select one or more accounts to send emails from …" at bounding box center [529, 236] width 622 height 180
click at [683, 239] on button "Disable" at bounding box center [685, 243] width 57 height 24
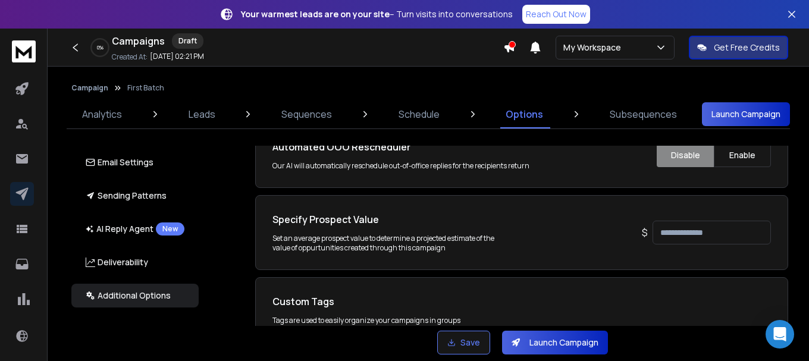
scroll to position [2211, 0]
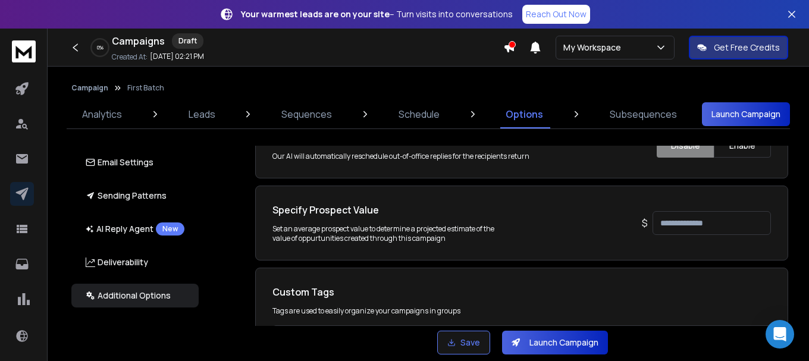
click at [689, 223] on input "***" at bounding box center [711, 223] width 119 height 24
type input "***"
click at [232, 219] on div "Email Accounts Accounts to Use Select one or more accounts to send emails from …" at bounding box center [529, 236] width 622 height 180
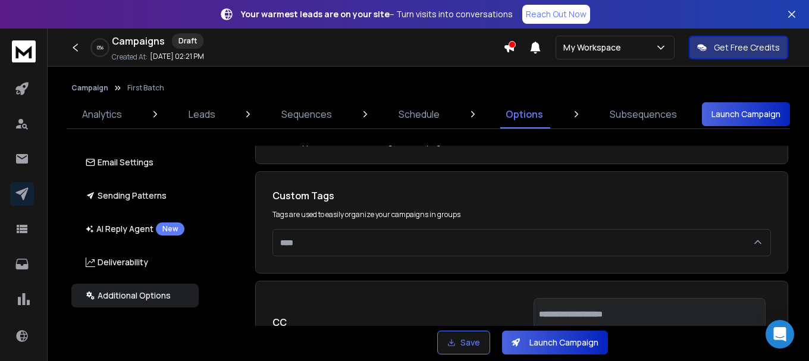
scroll to position [2308, 0]
click at [386, 247] on div at bounding box center [521, 241] width 498 height 27
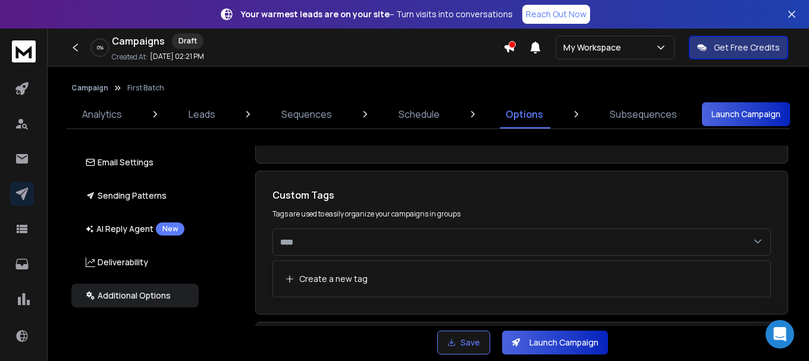
click at [287, 280] on icon at bounding box center [290, 279] width 10 height 10
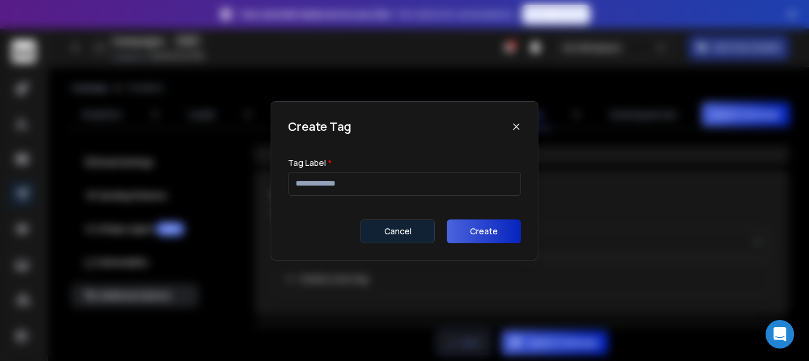
click at [412, 228] on p "Cancel" at bounding box center [397, 231] width 74 height 24
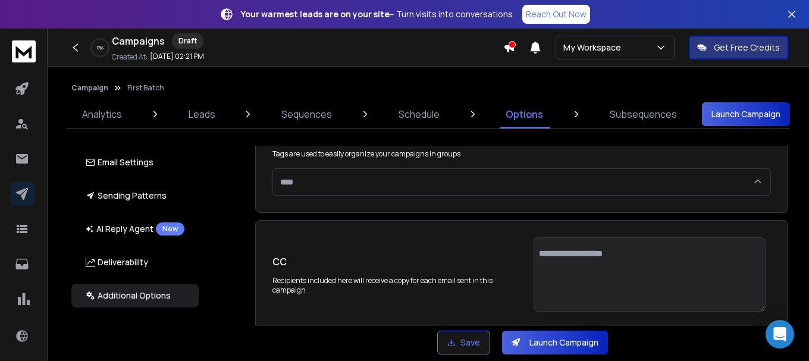
scroll to position [2362, 0]
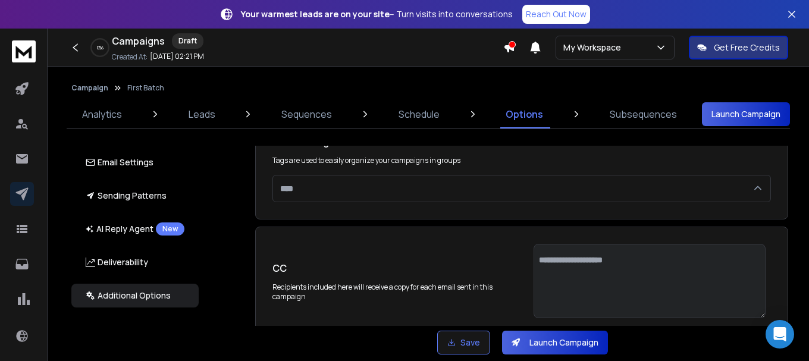
click at [225, 323] on div "Email Accounts Accounts to Use Select one or more accounts to send emails from …" at bounding box center [529, 236] width 622 height 180
click at [353, 76] on div "Campaign First Batch Analytics Leads Sequences Schedule Options Subsequences La…" at bounding box center [428, 115] width 761 height 96
click at [199, 347] on div "Save Launch Campaign" at bounding box center [522, 343] width 768 height 24
click at [202, 338] on div "Save Launch Campaign" at bounding box center [522, 343] width 768 height 24
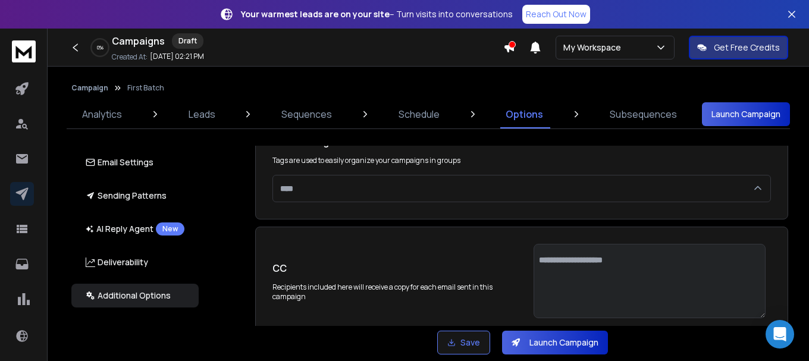
click at [202, 338] on div "Save Launch Campaign" at bounding box center [522, 343] width 768 height 24
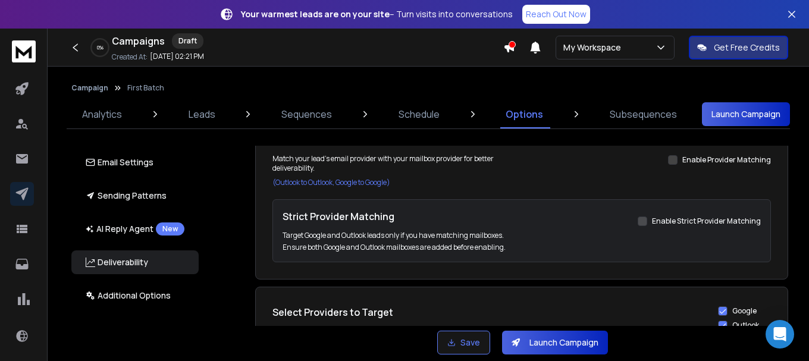
scroll to position [1614, 0]
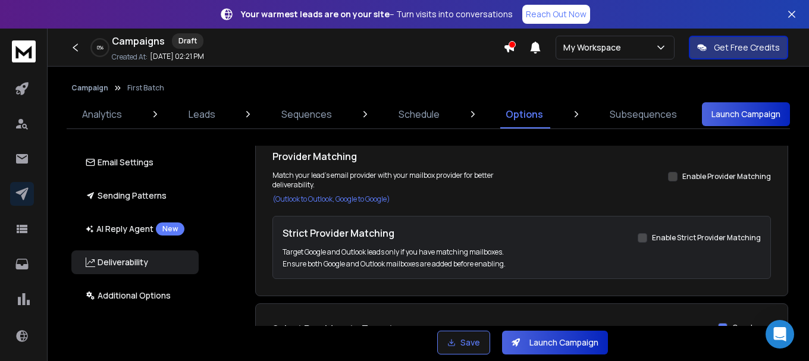
click at [221, 200] on div "Email Accounts Accounts to Use Select one or more accounts to send emails from …" at bounding box center [529, 236] width 622 height 180
click at [789, 16] on icon at bounding box center [791, 14] width 11 height 11
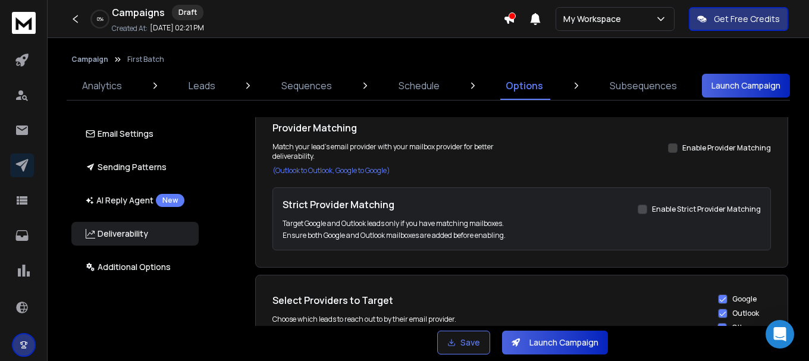
click at [362, 16] on div "0 % Campaigns Draft Created At: [DATE] 02:21 PM My Workspace Get Free Credits" at bounding box center [404, 19] width 809 height 38
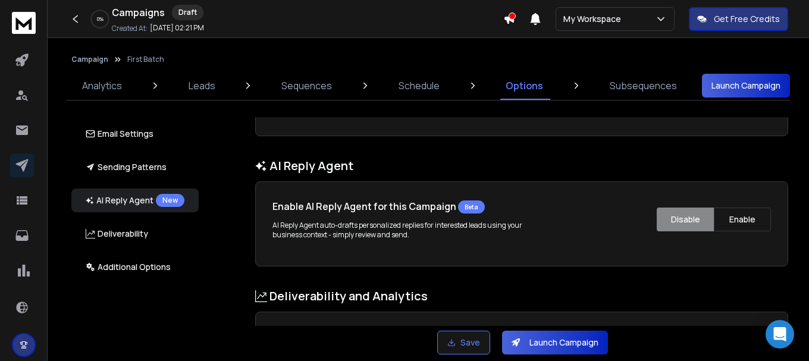
scroll to position [1152, 0]
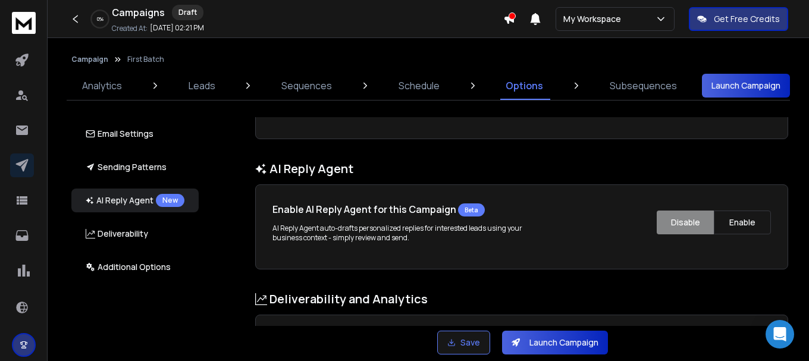
click at [218, 159] on div "Email Accounts Accounts to Use Select one or more accounts to send emails from …" at bounding box center [529, 221] width 622 height 209
click at [472, 339] on button "Save" at bounding box center [463, 343] width 53 height 24
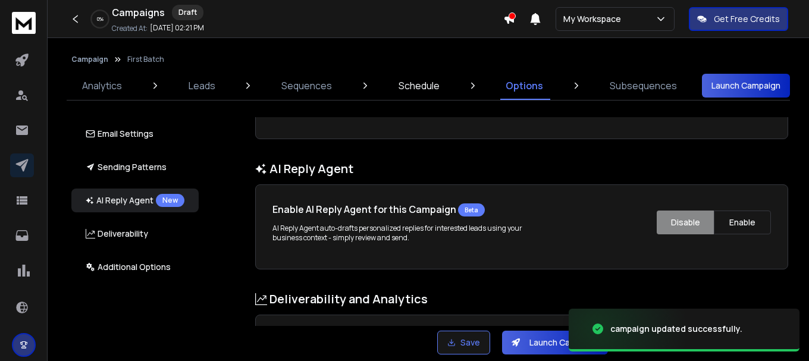
click at [434, 79] on p "Schedule" at bounding box center [419, 86] width 41 height 14
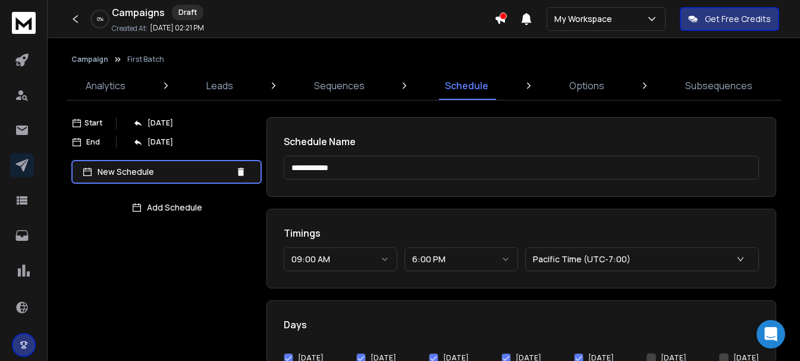
click at [92, 283] on div "**********" at bounding box center [423, 273] width 705 height 313
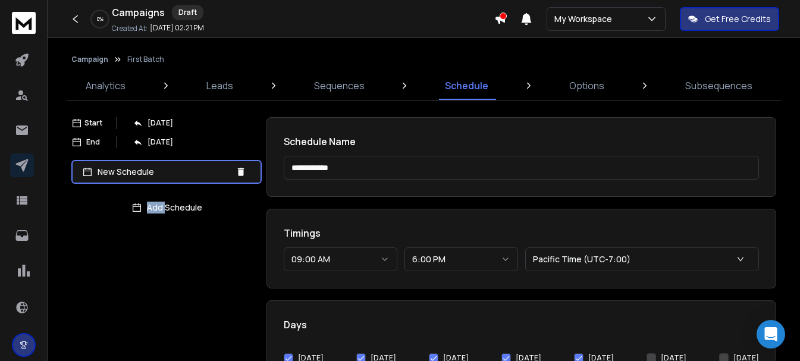
click at [92, 283] on div "**********" at bounding box center [423, 273] width 705 height 313
click at [164, 319] on div "**********" at bounding box center [423, 273] width 705 height 313
click at [360, 93] on link "Sequences" at bounding box center [339, 85] width 65 height 29
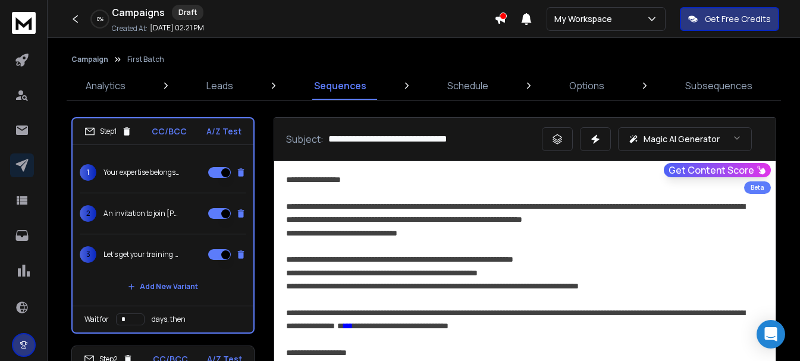
scroll to position [7, 0]
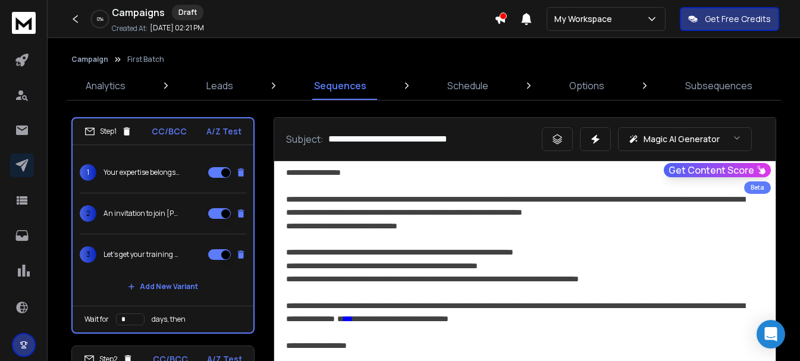
click at [410, 239] on div "**********" at bounding box center [520, 252] width 469 height 173
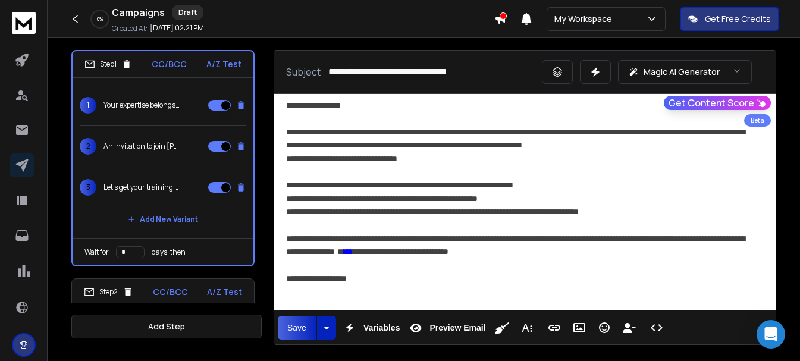
scroll to position [68, 0]
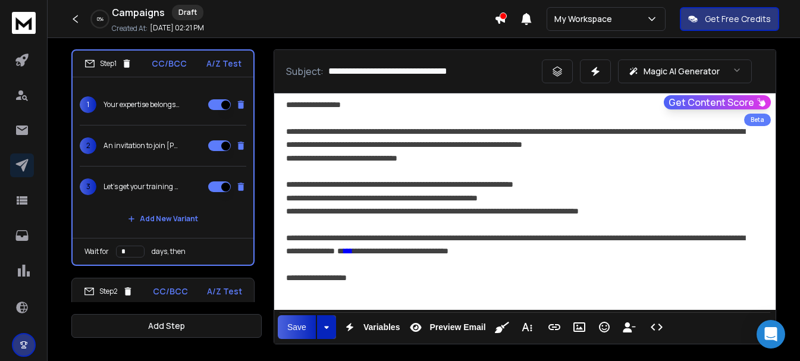
click at [327, 328] on icon "button" at bounding box center [326, 328] width 5 height 3
click at [357, 36] on div "0 % Campaigns Draft Created At: [DATE] 02:21 PM My Workspace Get Free Credits" at bounding box center [400, 19] width 800 height 38
click at [359, 30] on div "0 % Campaigns Draft Created At: [DATE] 02:21 PM My Workspace Get Free Credits" at bounding box center [400, 19] width 800 height 38
click at [386, 23] on div "0 % Campaigns Draft Created At: [DATE] 02:21 PM My Workspace Get Free Credits" at bounding box center [400, 19] width 800 height 38
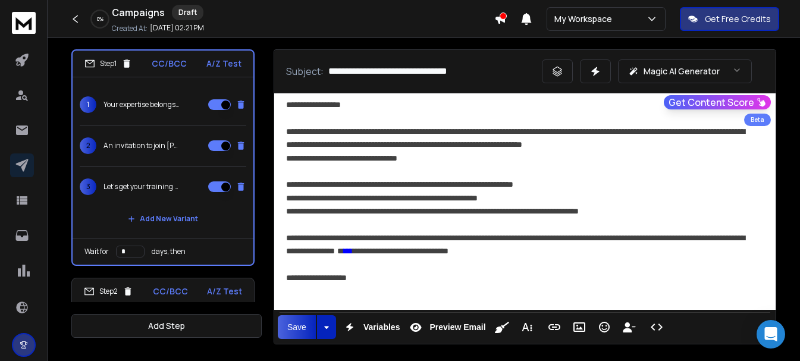
click at [375, 23] on div "0 % Campaigns Draft Created At: [DATE] 02:21 PM My Workspace Get Free Credits" at bounding box center [400, 19] width 800 height 38
